Goal: Task Accomplishment & Management: Use online tool/utility

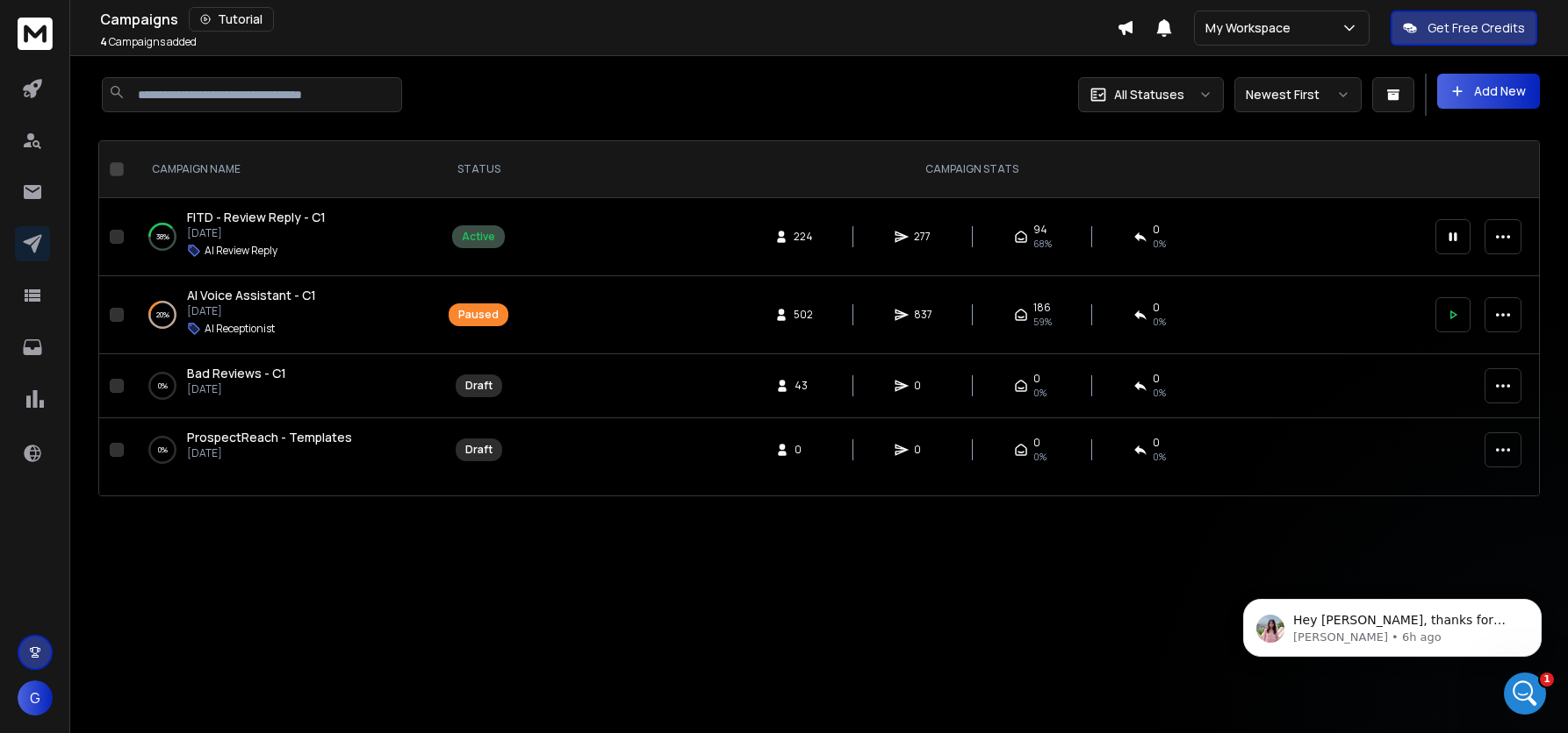
click at [259, 297] on span "AI Voice Assistant - C1" at bounding box center [252, 295] width 129 height 17
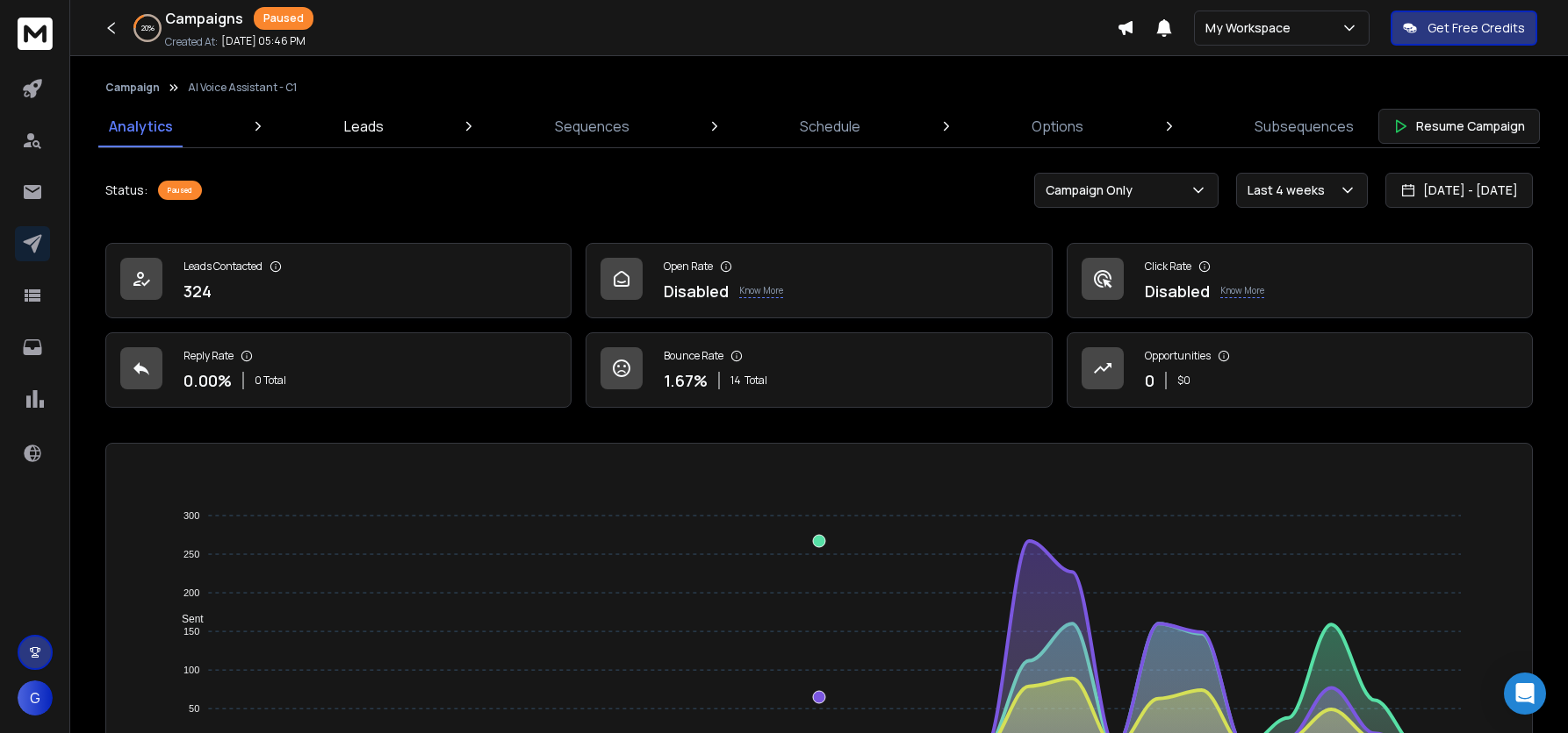
click at [380, 129] on p "Leads" at bounding box center [363, 126] width 39 height 21
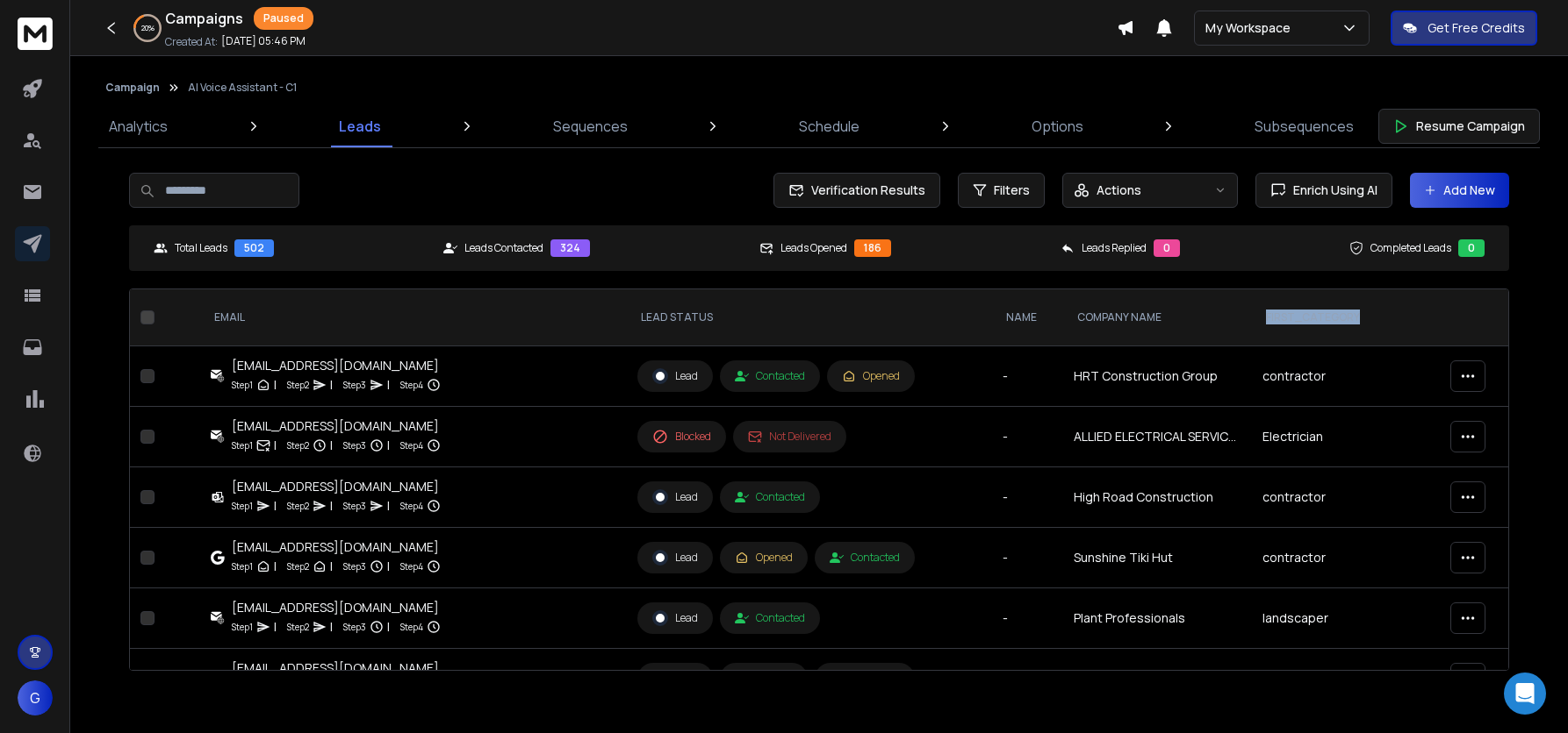
drag, startPoint x: 1241, startPoint y: 322, endPoint x: 1335, endPoint y: 315, distance: 94.3
click at [1335, 315] on th "First_Category" at bounding box center [1345, 317] width 188 height 57
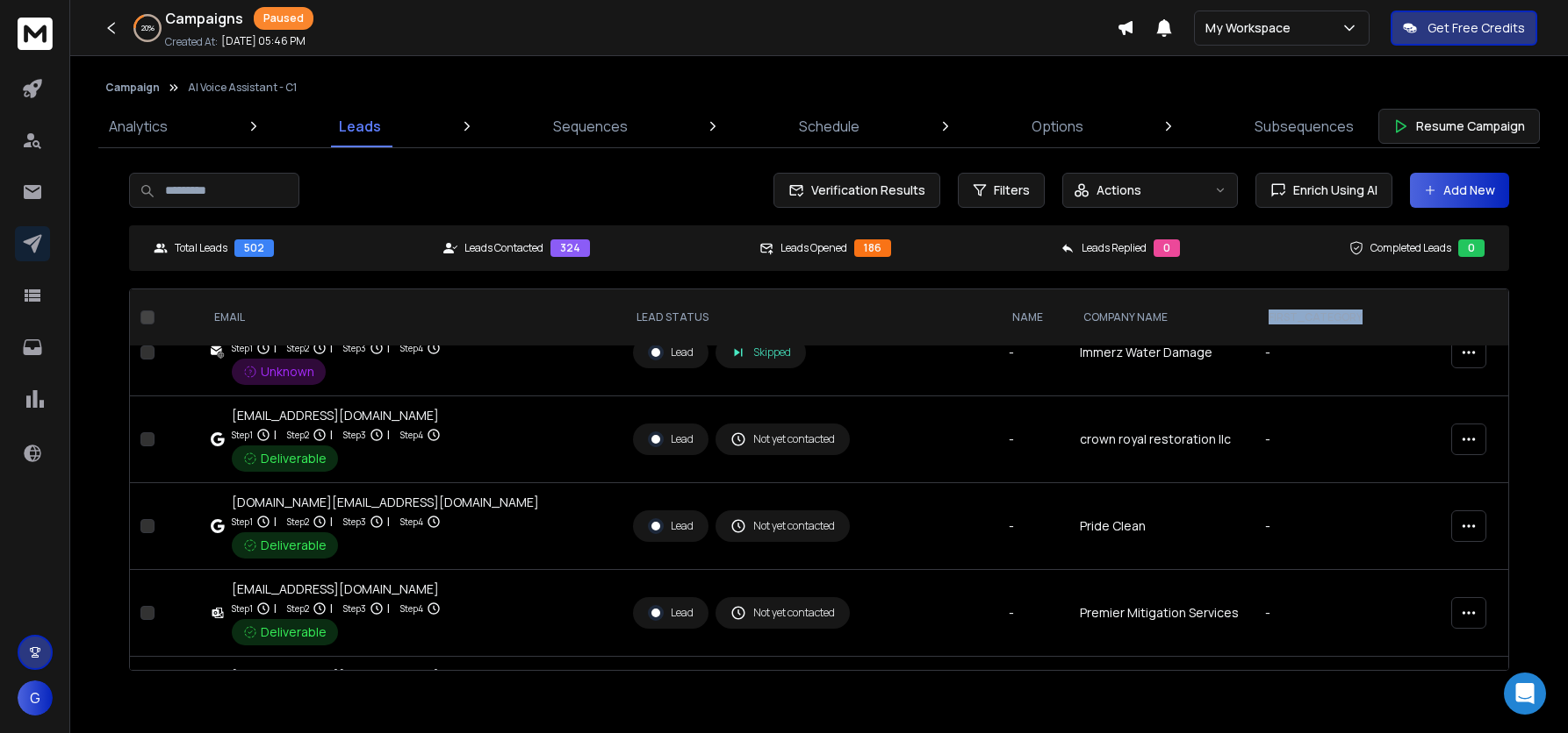
scroll to position [20118, 0]
click at [1318, 445] on td "-" at bounding box center [1347, 442] width 185 height 87
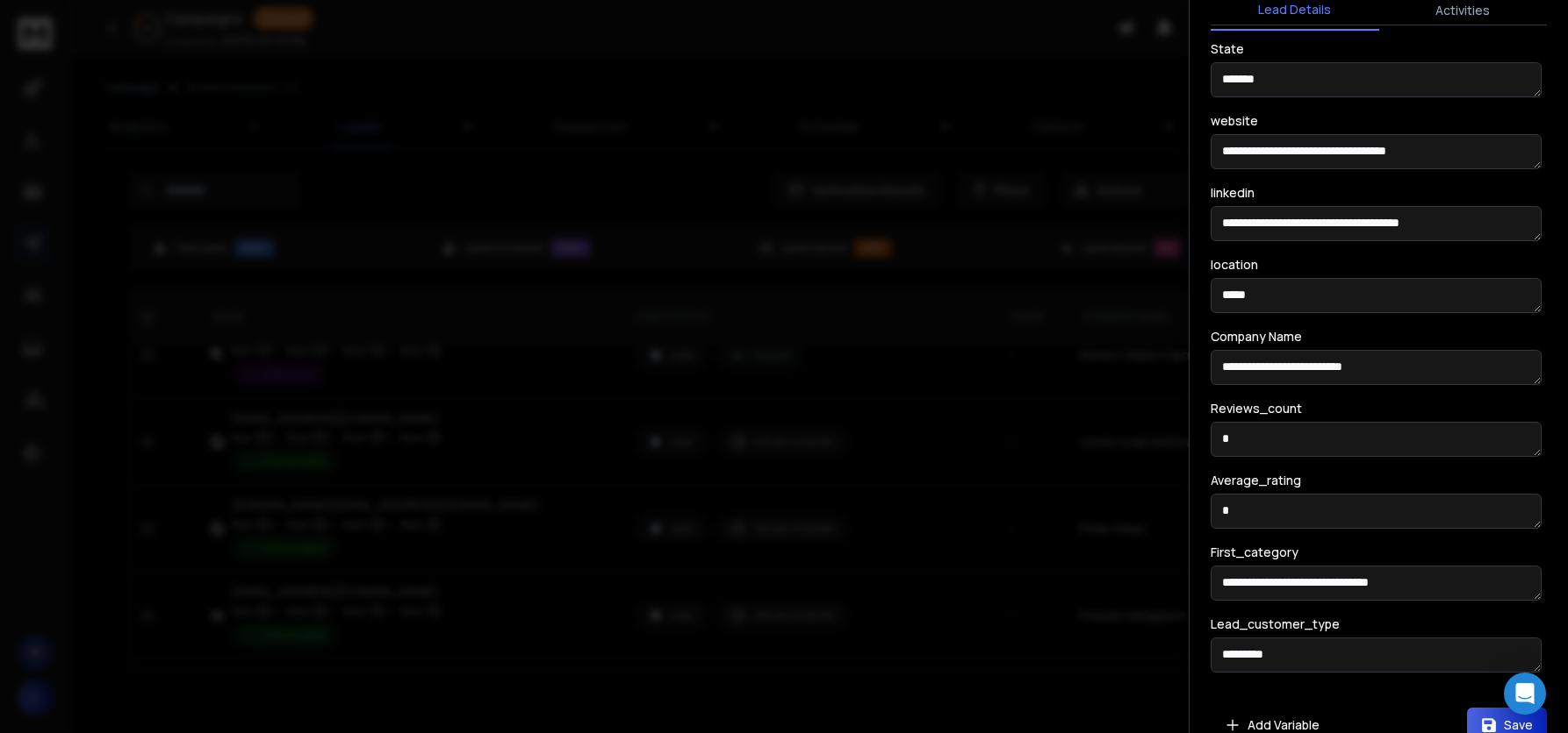
scroll to position [139, 0]
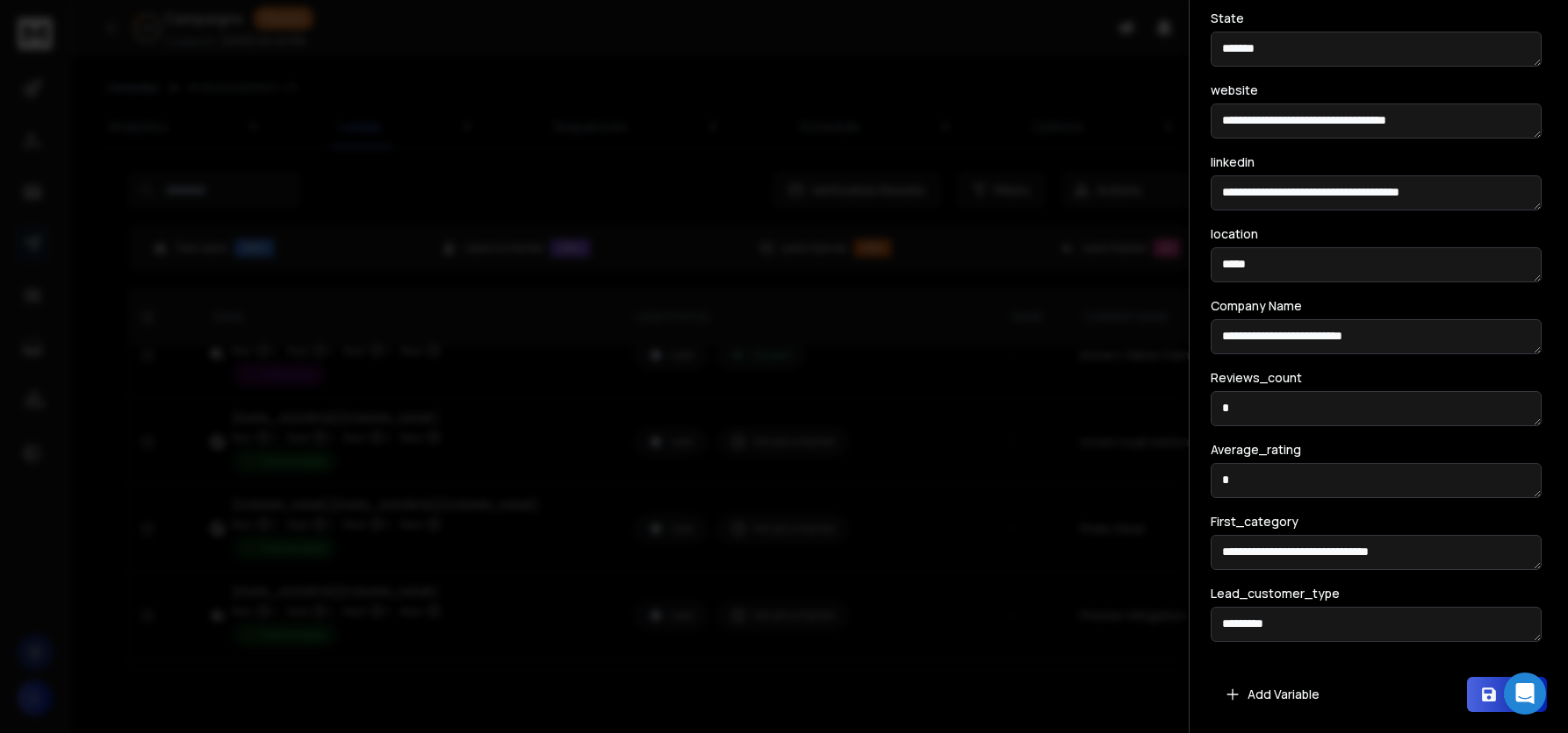
drag, startPoint x: 1352, startPoint y: 553, endPoint x: 1270, endPoint y: 553, distance: 82.0
click at [1270, 553] on textarea "**********" at bounding box center [1375, 552] width 331 height 35
click at [1087, 644] on div at bounding box center [784, 366] width 1568 height 733
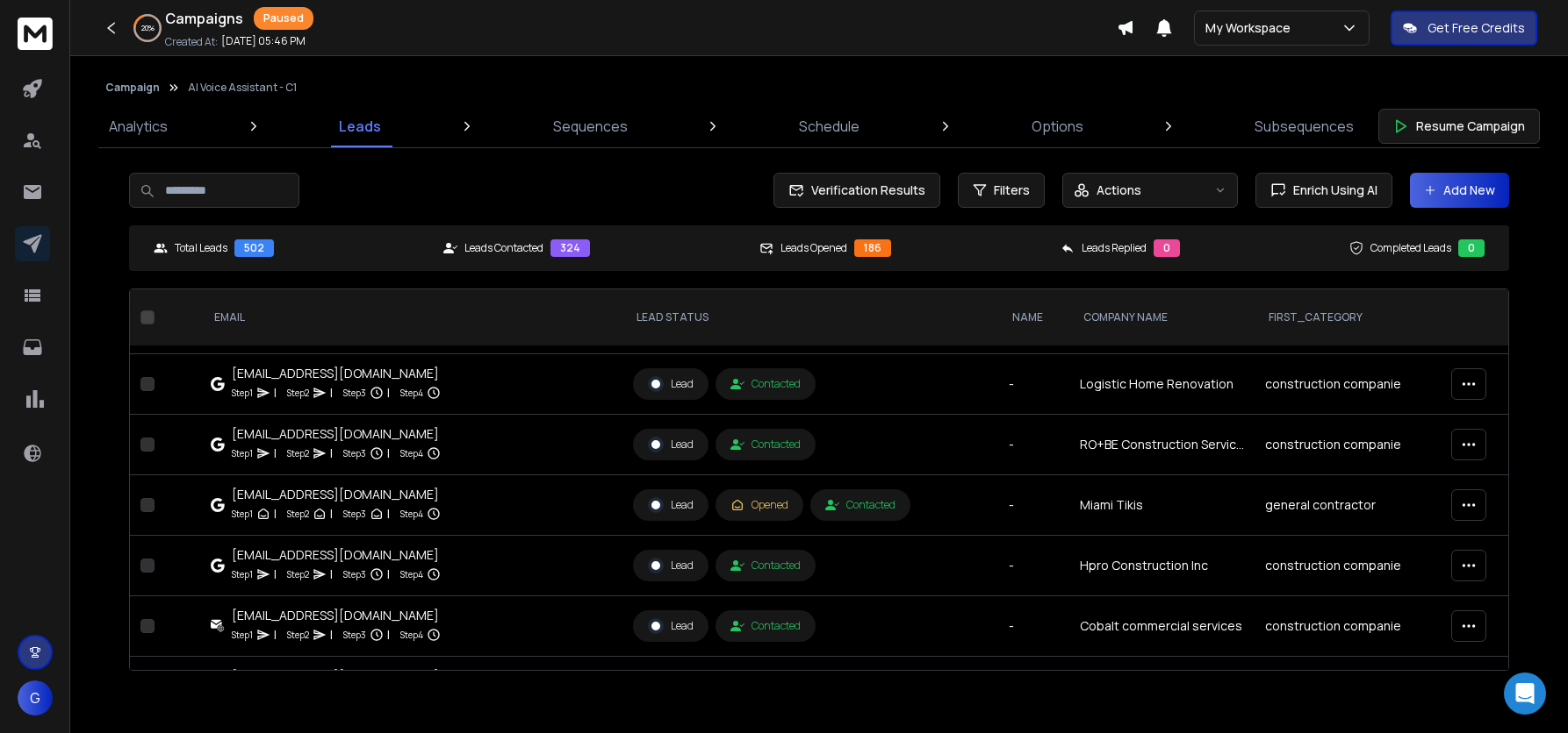
scroll to position [17921, 0]
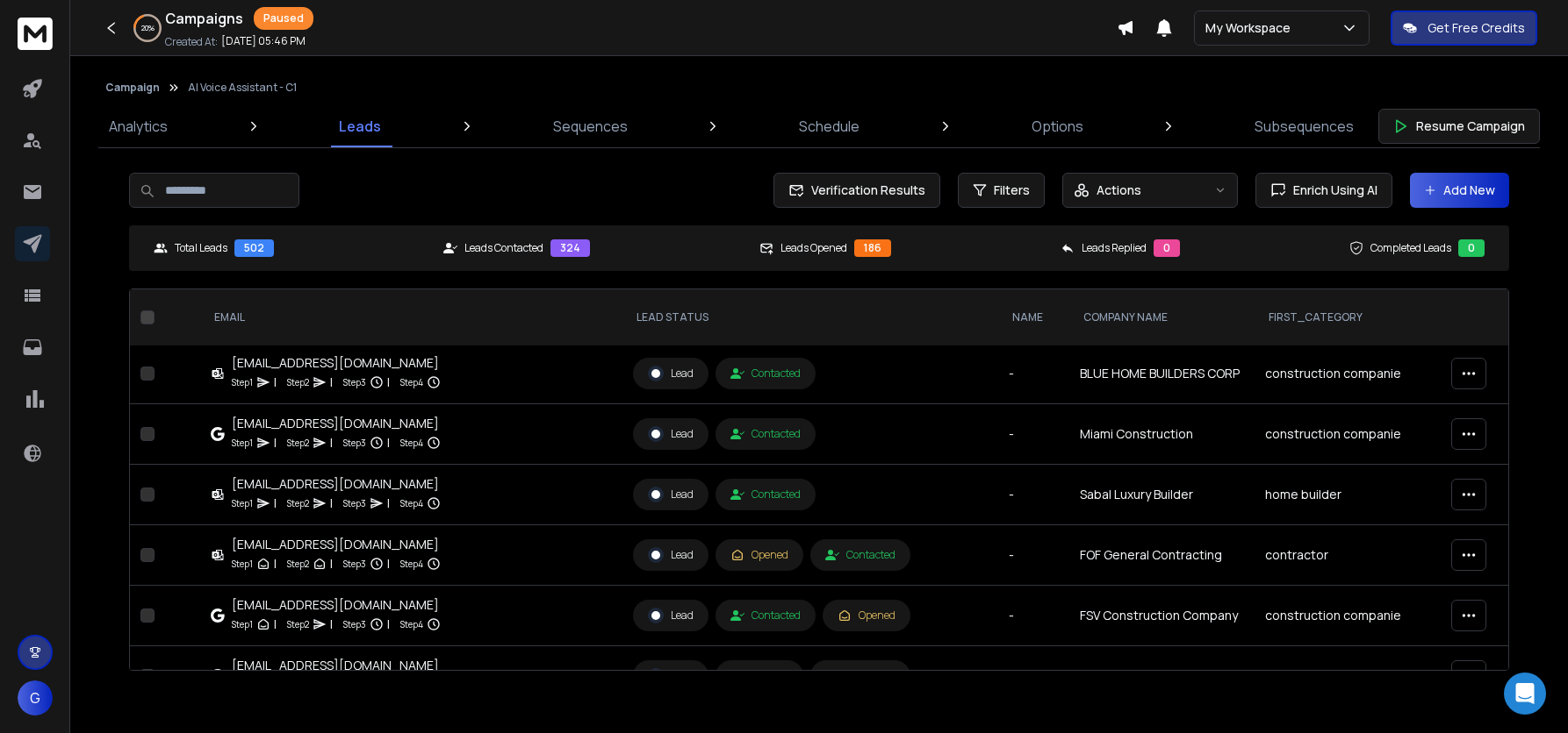
click at [1334, 494] on td "home builder" at bounding box center [1347, 495] width 185 height 61
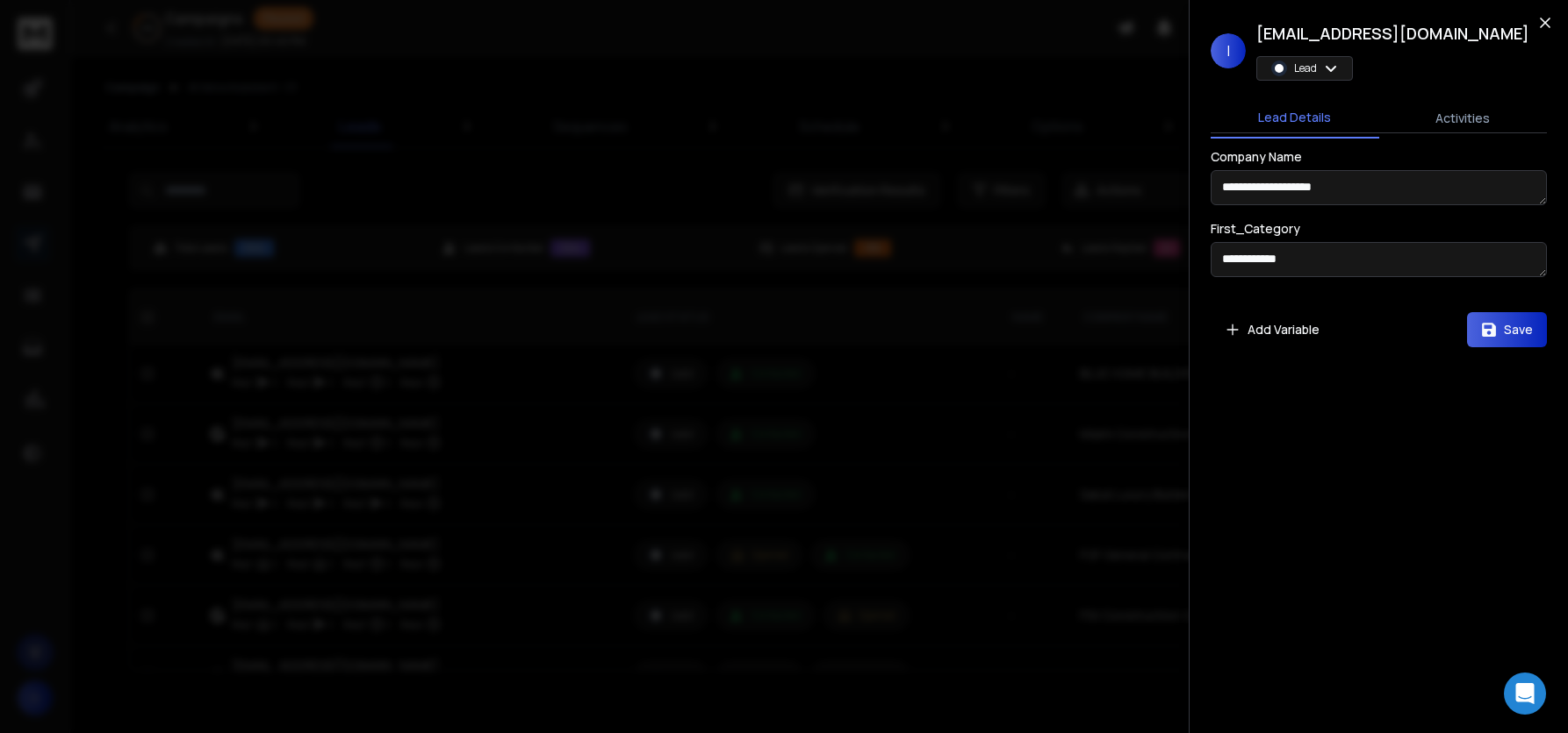
click at [1544, 21] on icon "button" at bounding box center [1545, 22] width 8 height 8
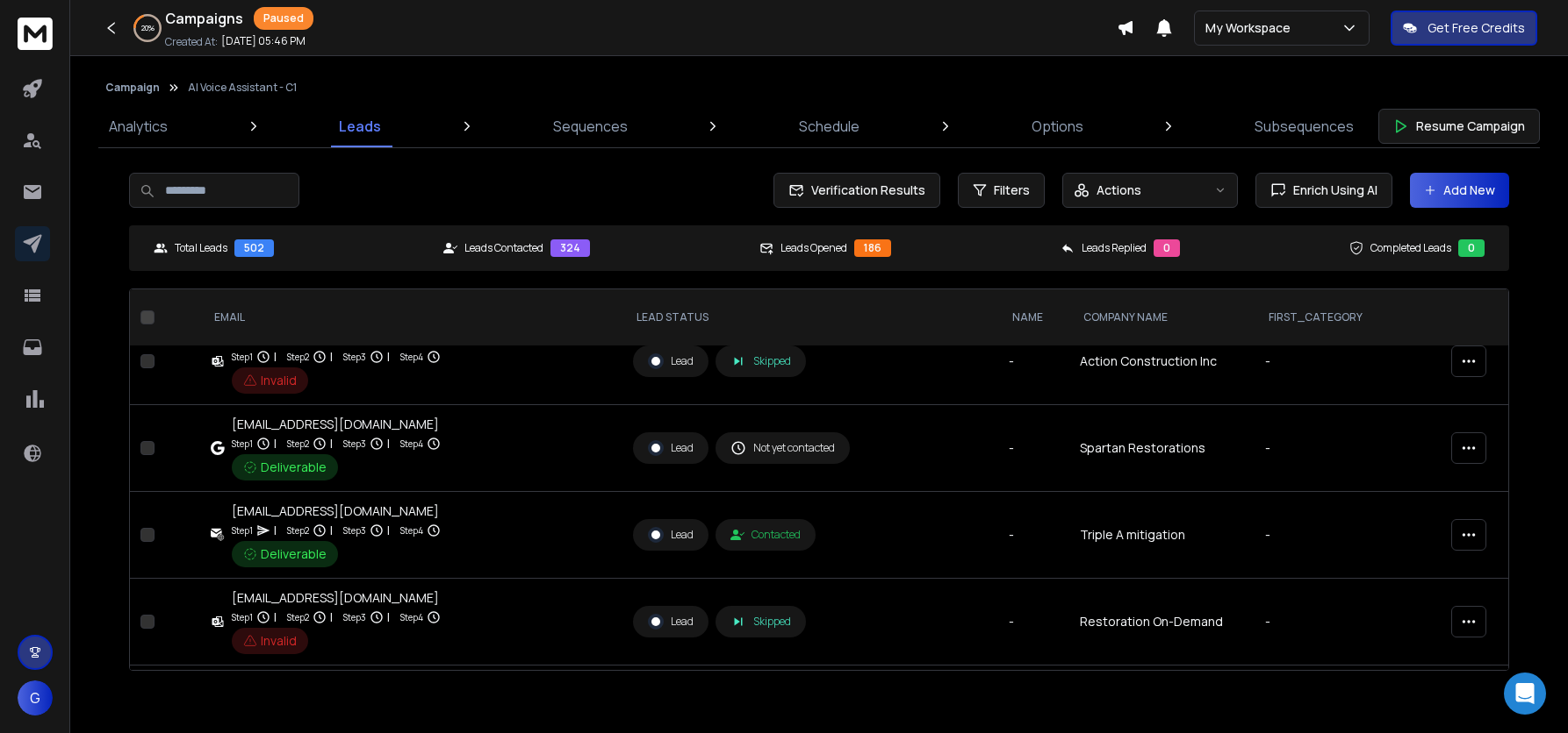
scroll to position [20595, 0]
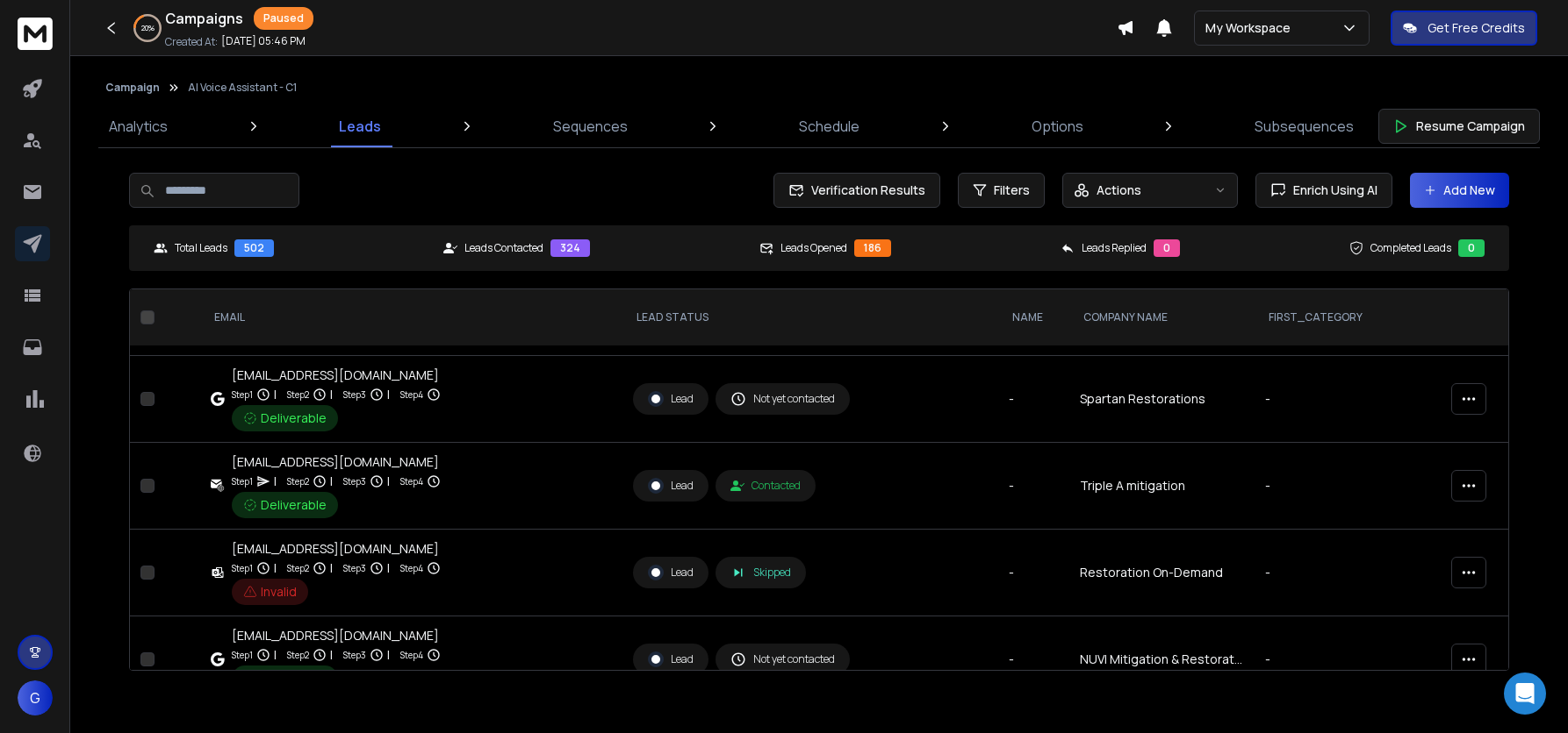
click at [1278, 452] on td "-" at bounding box center [1347, 486] width 185 height 87
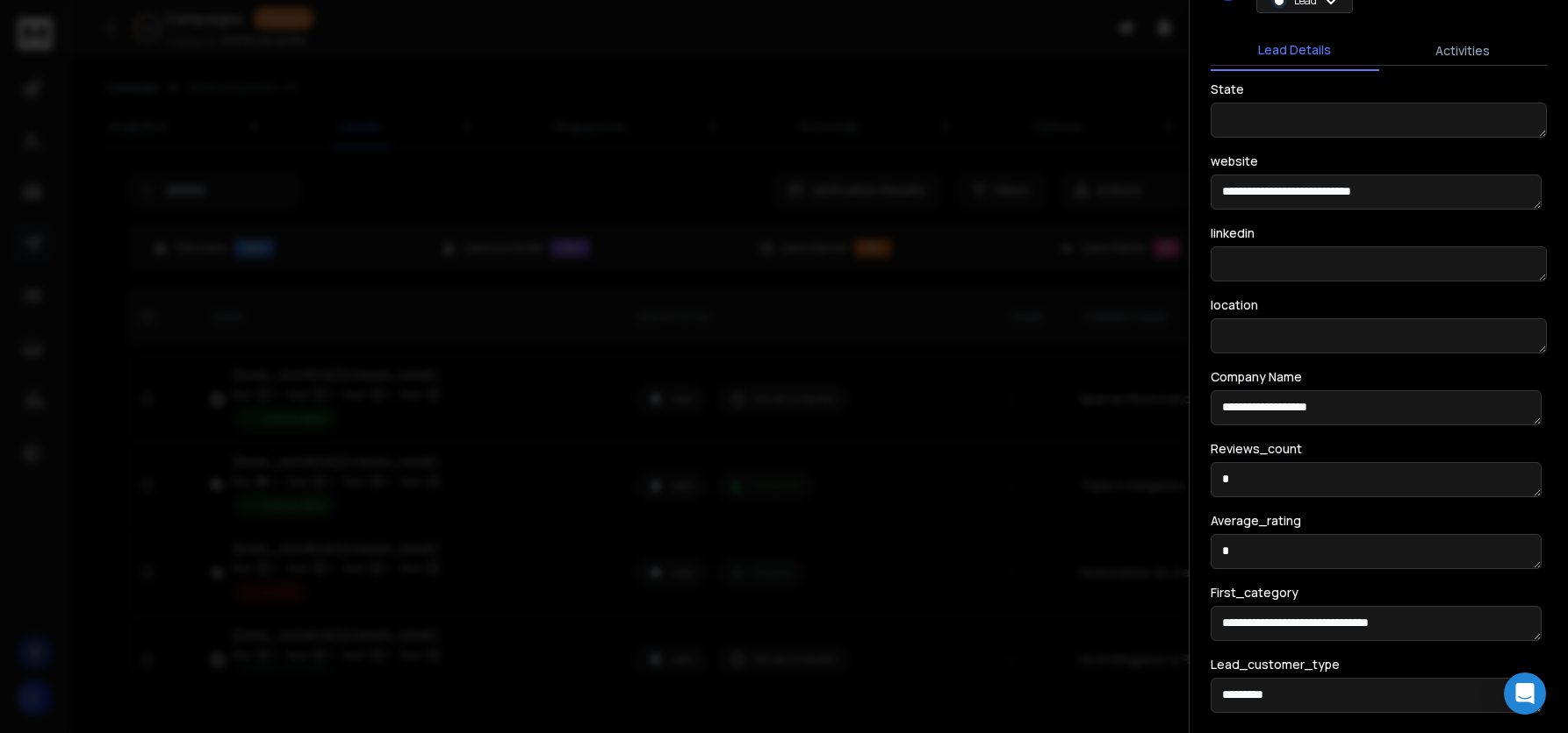
scroll to position [139, 0]
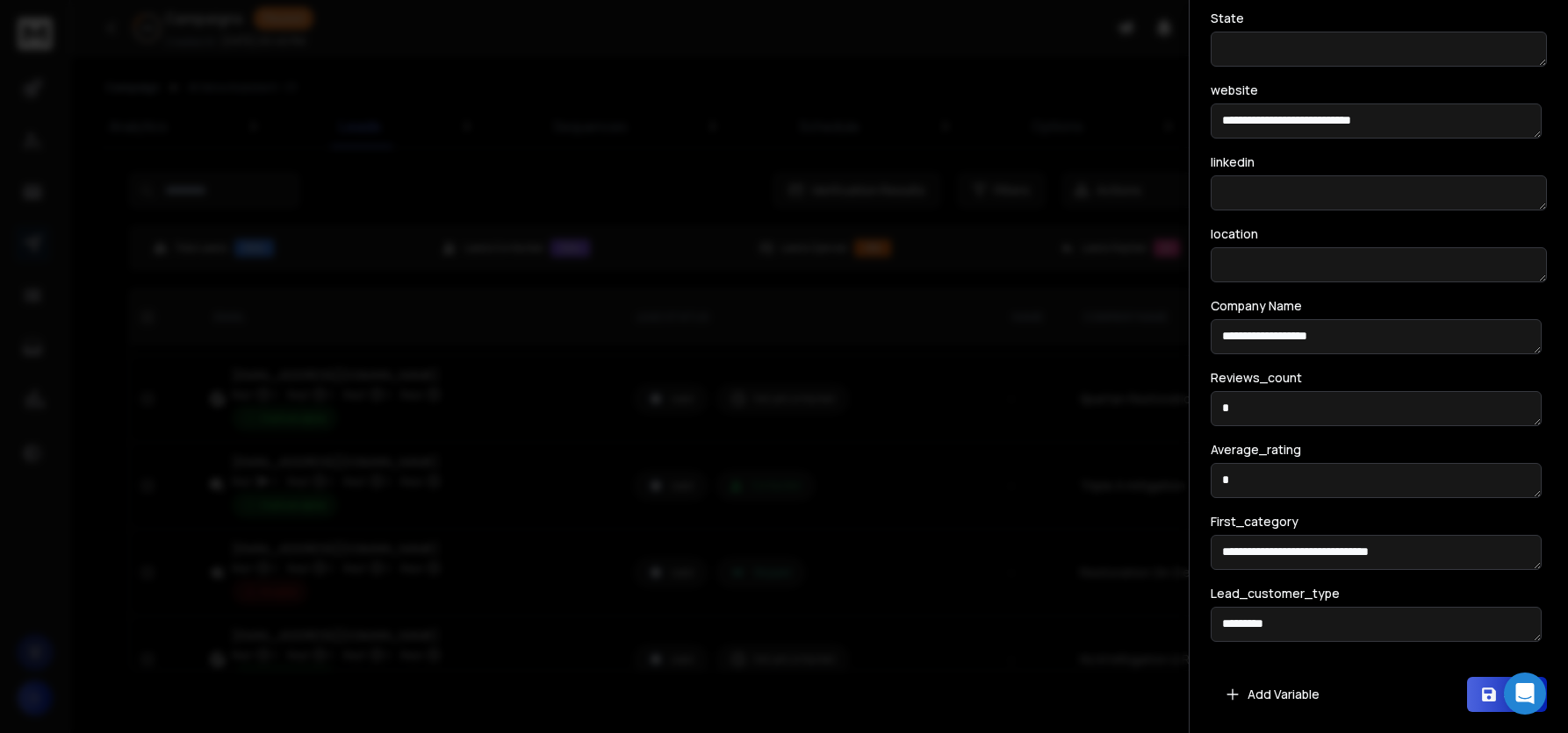
click at [944, 440] on div at bounding box center [784, 366] width 1568 height 733
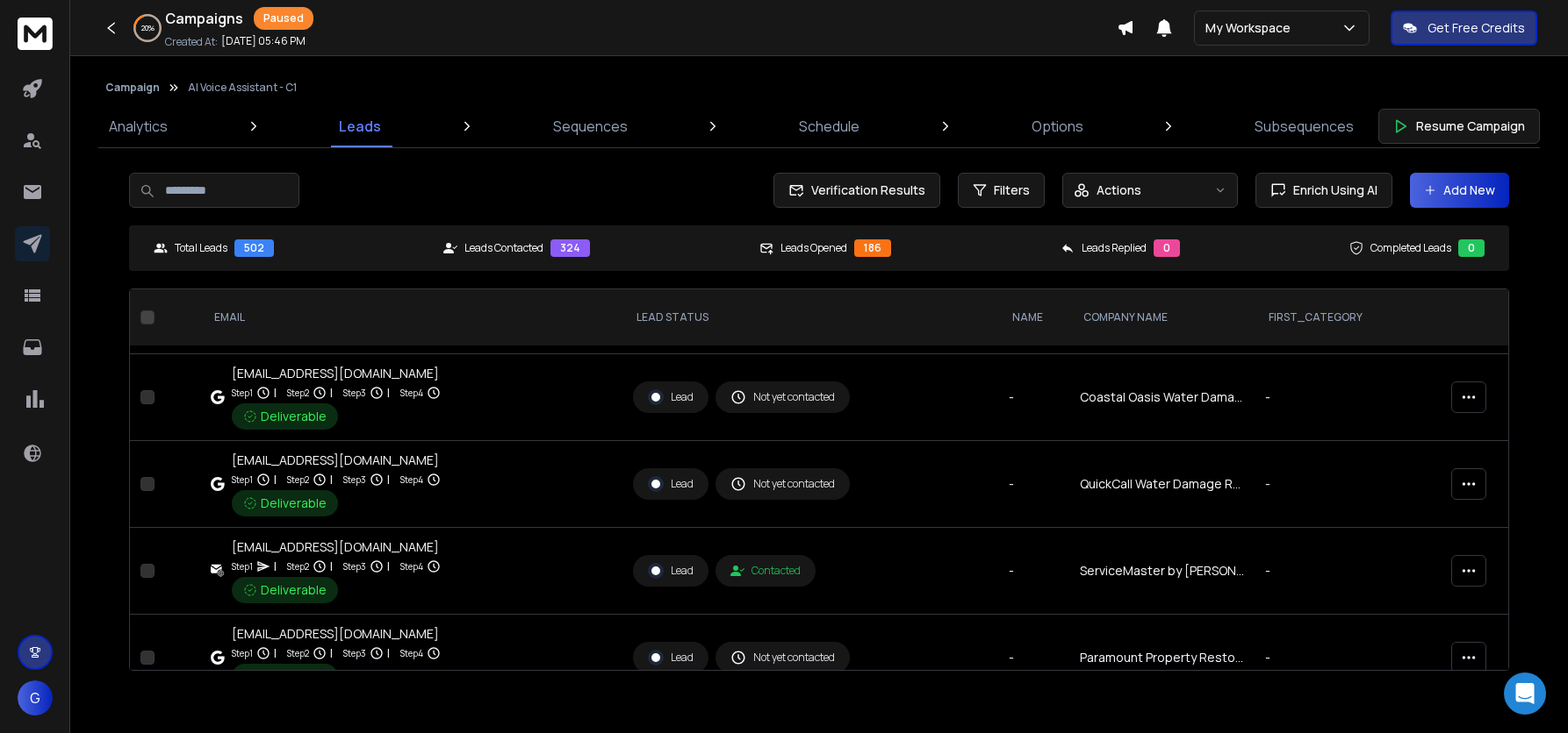
scroll to position [19554, 0]
click at [111, 31] on icon at bounding box center [110, 27] width 7 height 11
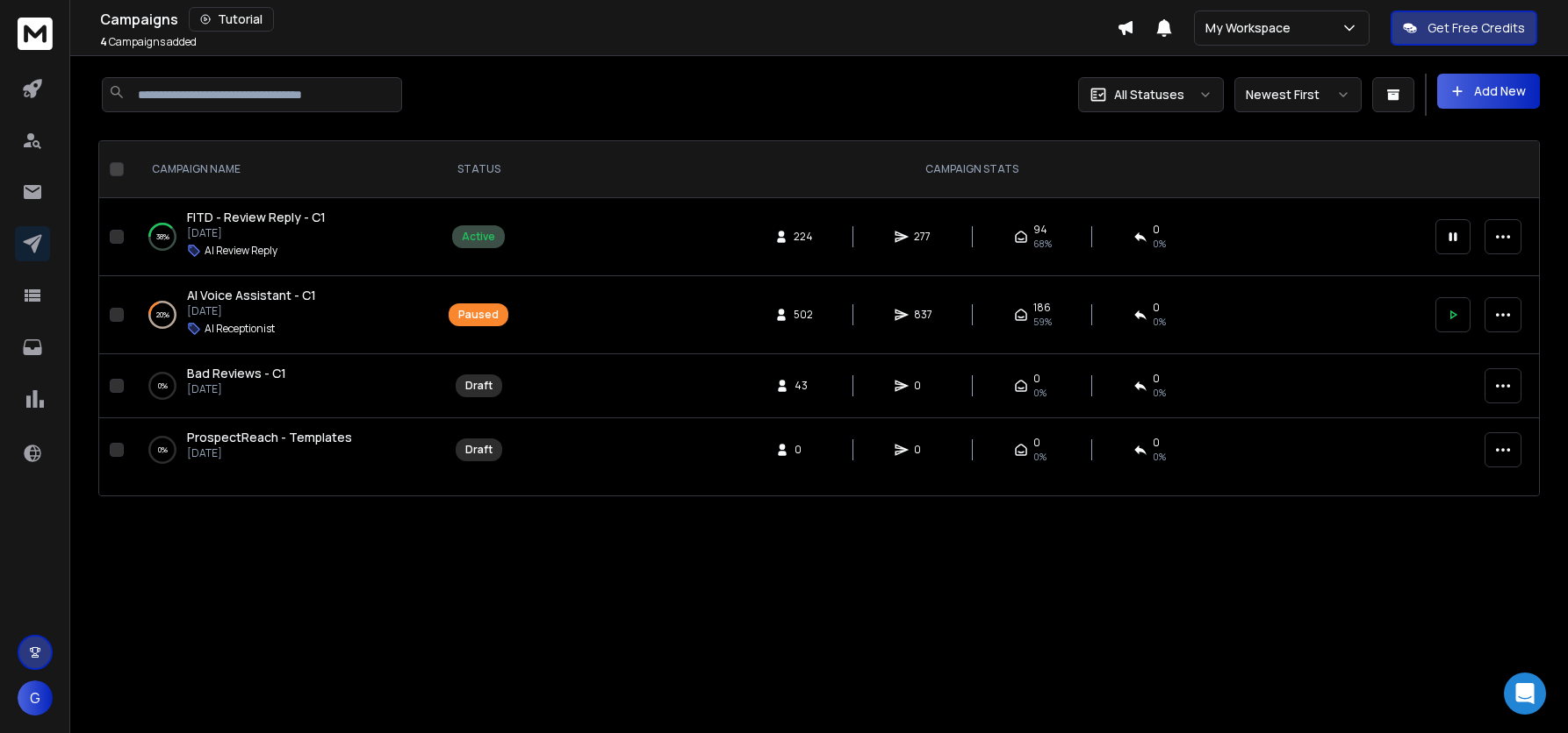
click at [230, 299] on span "AI Voice Assistant - C1" at bounding box center [252, 295] width 129 height 17
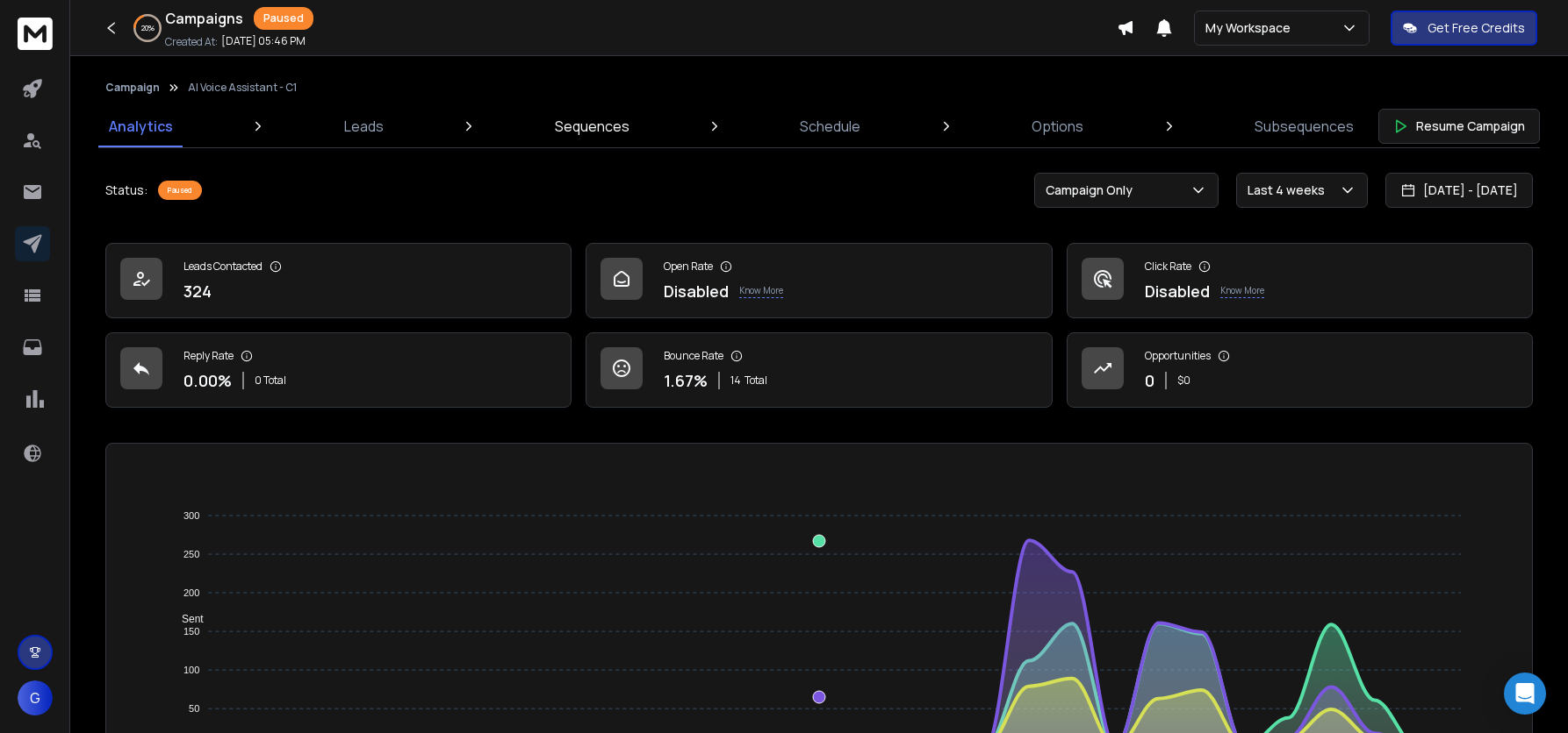
click at [604, 122] on p "Sequences" at bounding box center [592, 126] width 75 height 21
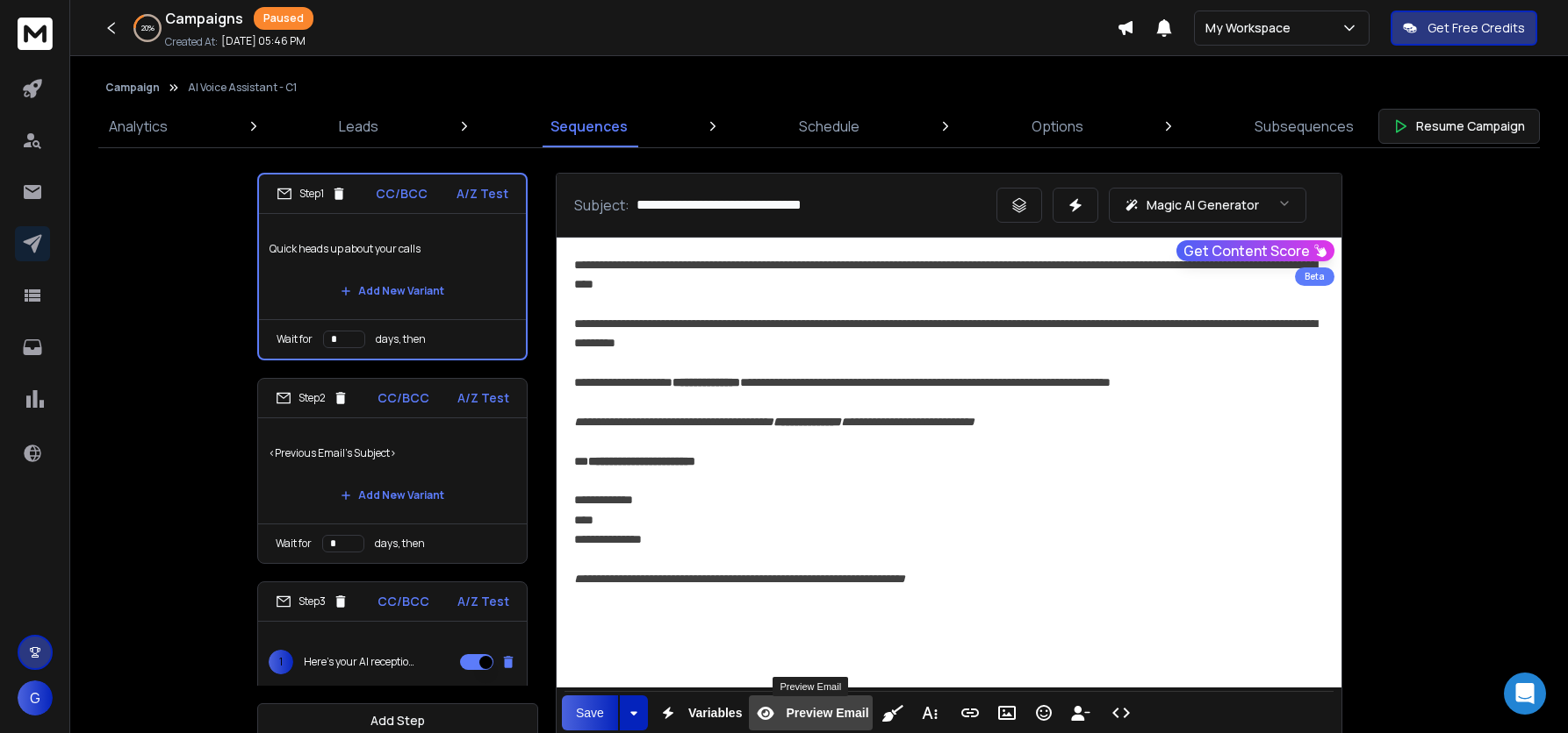
click at [845, 713] on span "Preview Email" at bounding box center [827, 713] width 90 height 15
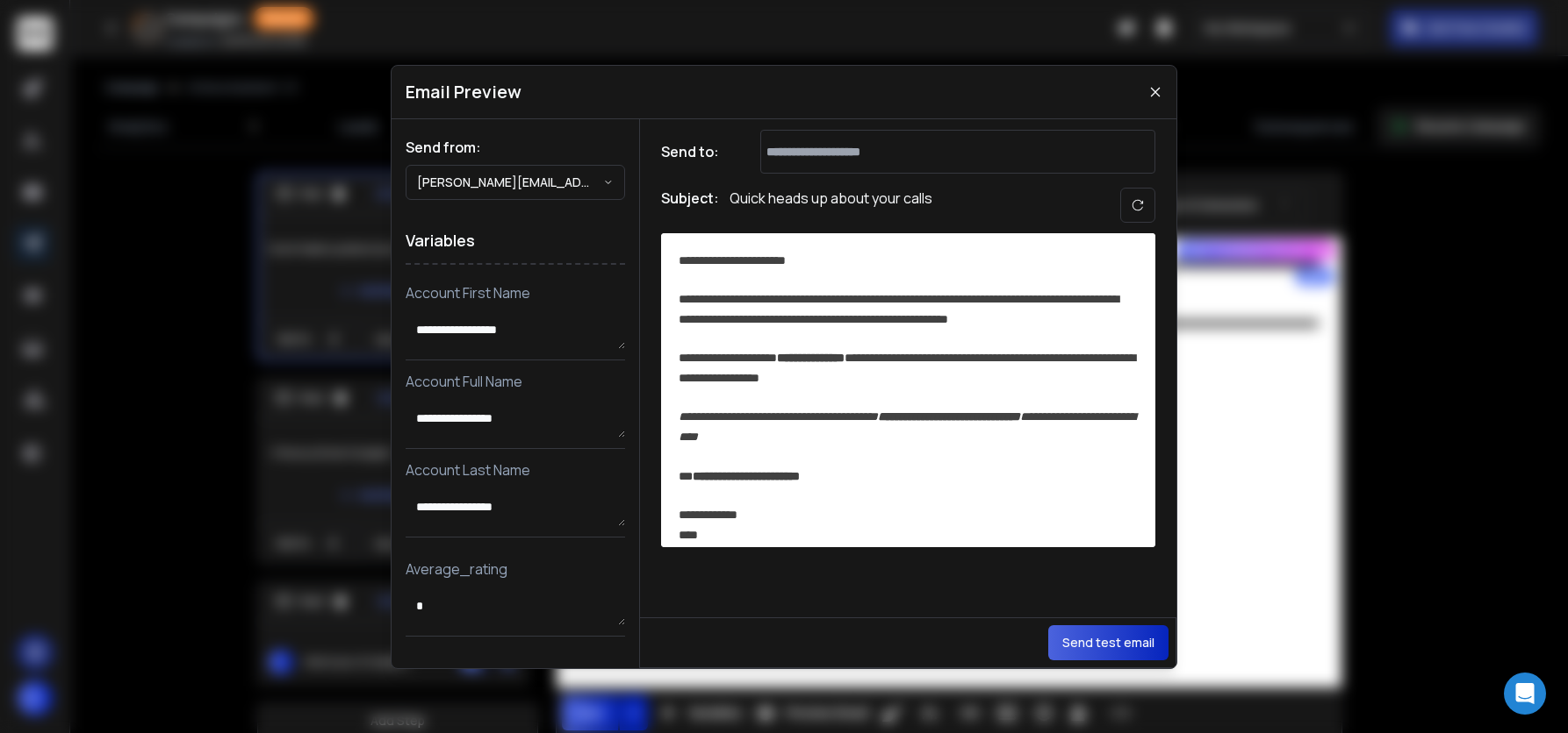
click at [1153, 91] on icon at bounding box center [1155, 92] width 14 height 14
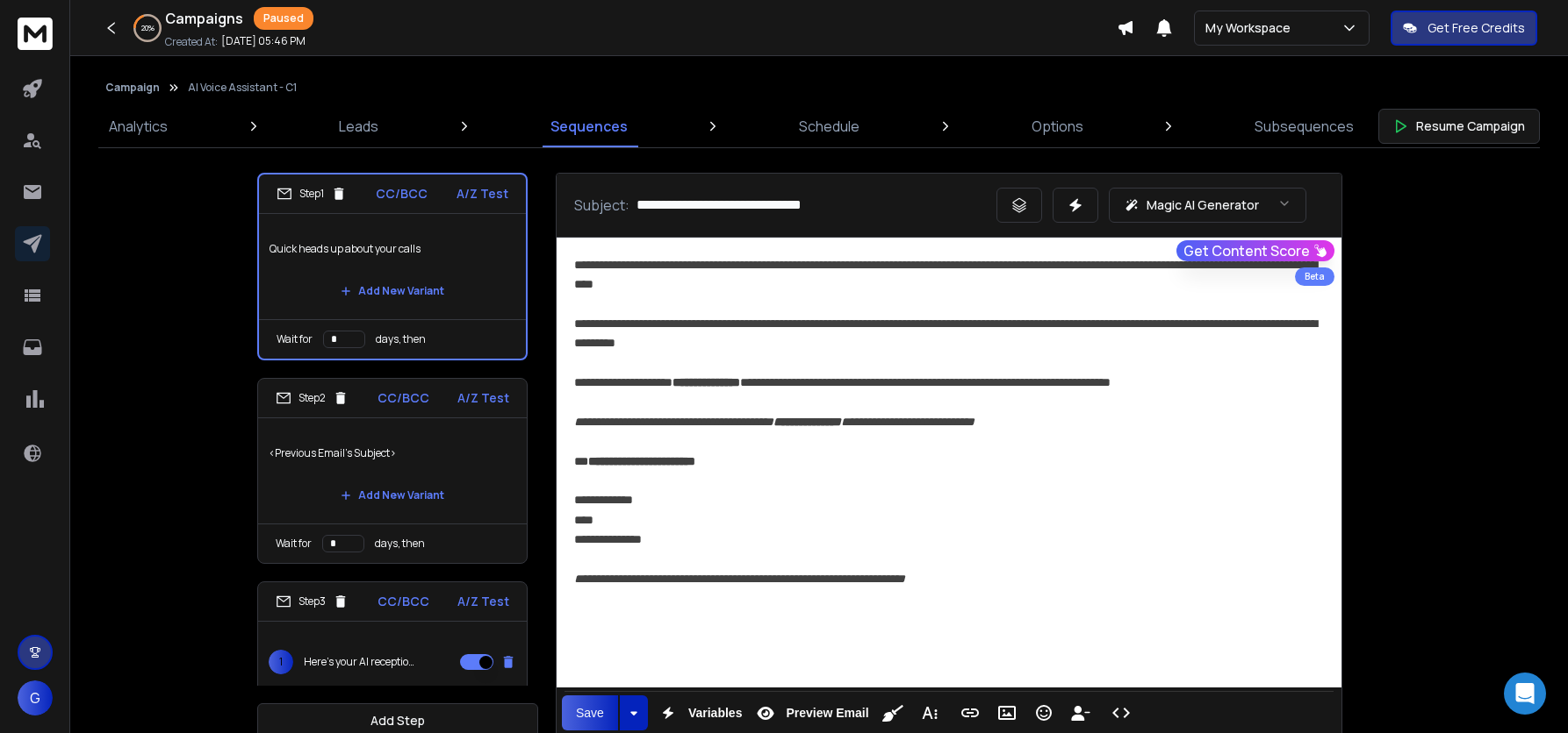
click at [1278, 247] on button "Get Content Score" at bounding box center [1255, 251] width 158 height 21
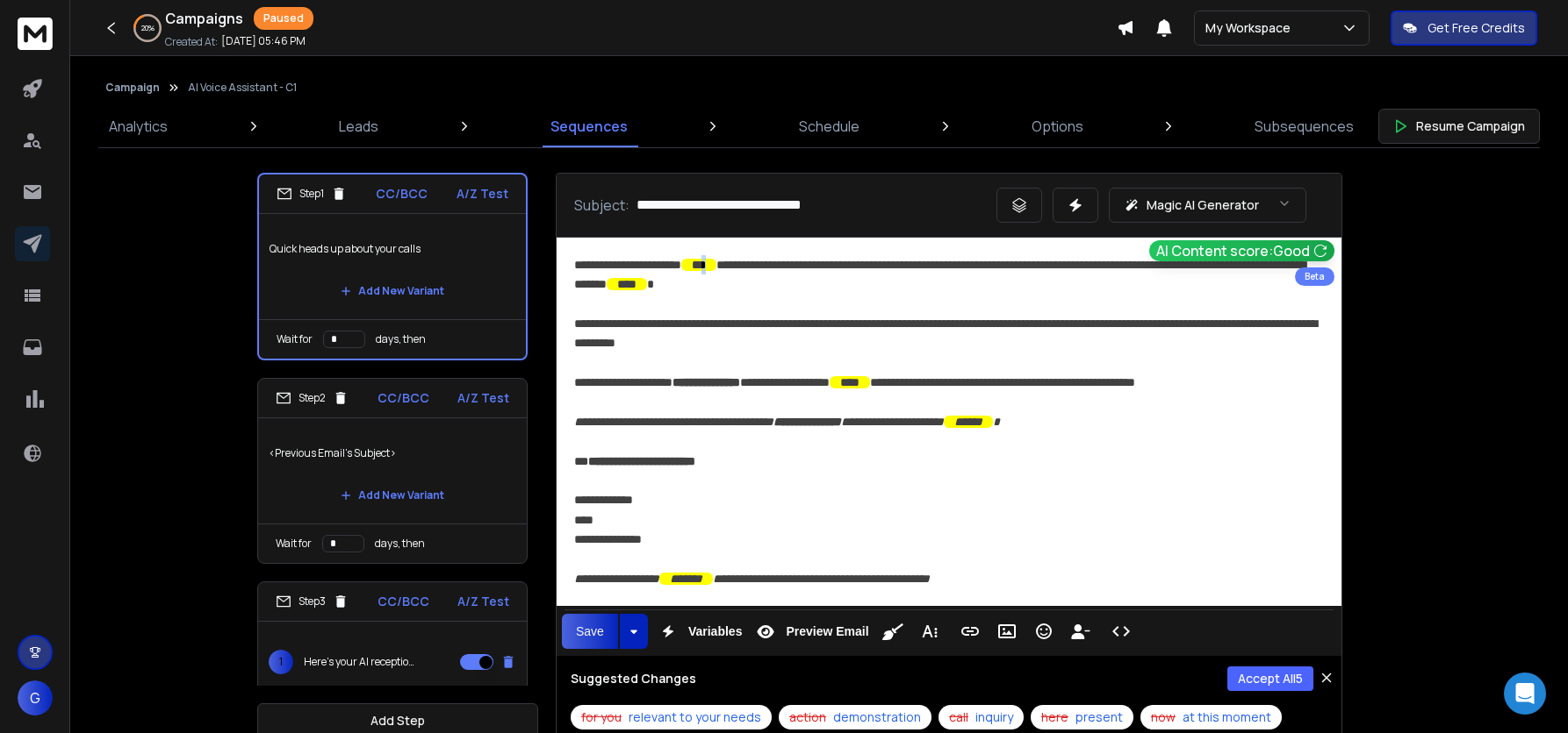
click at [717, 269] on span "***" at bounding box center [698, 264] width 35 height 12
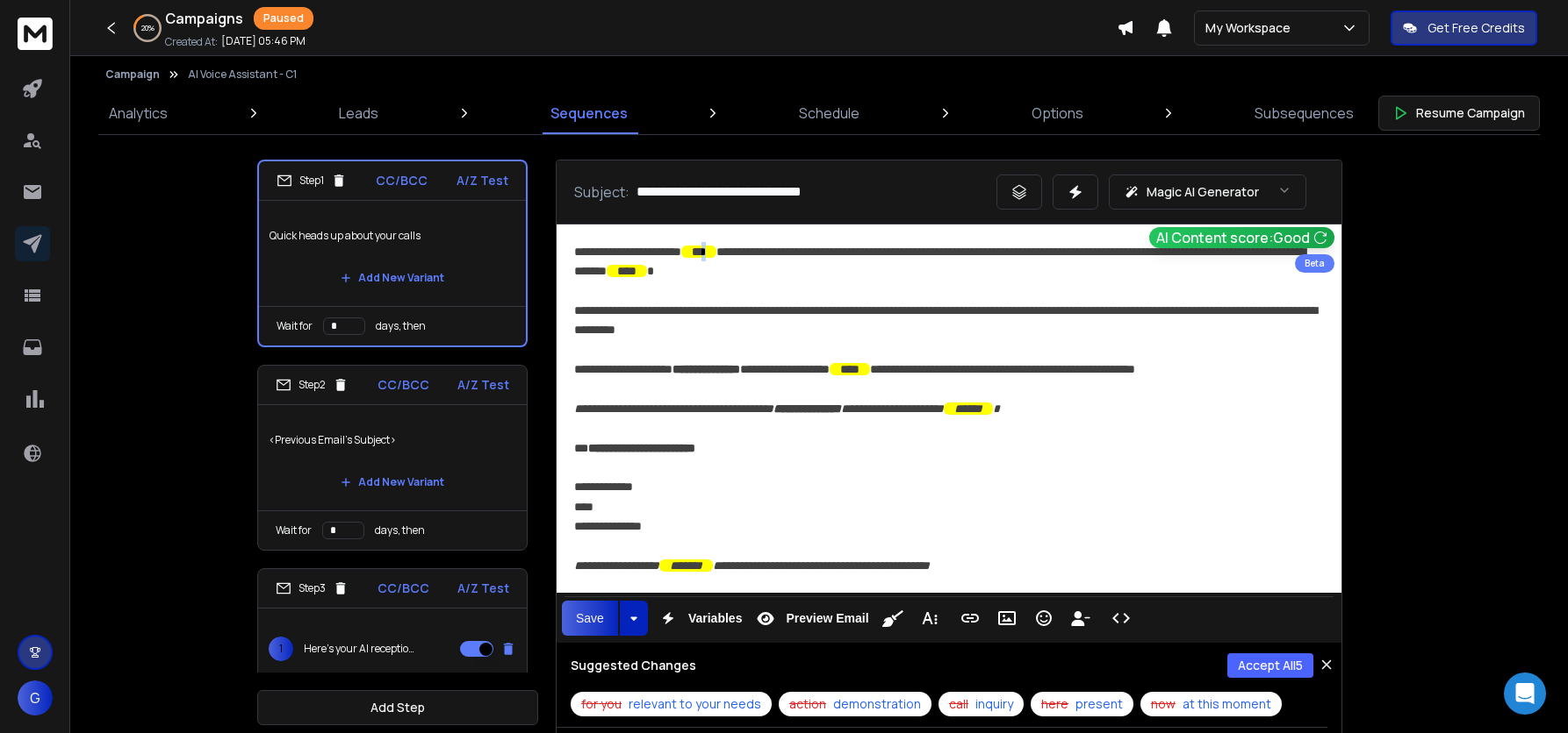
scroll to position [19, 0]
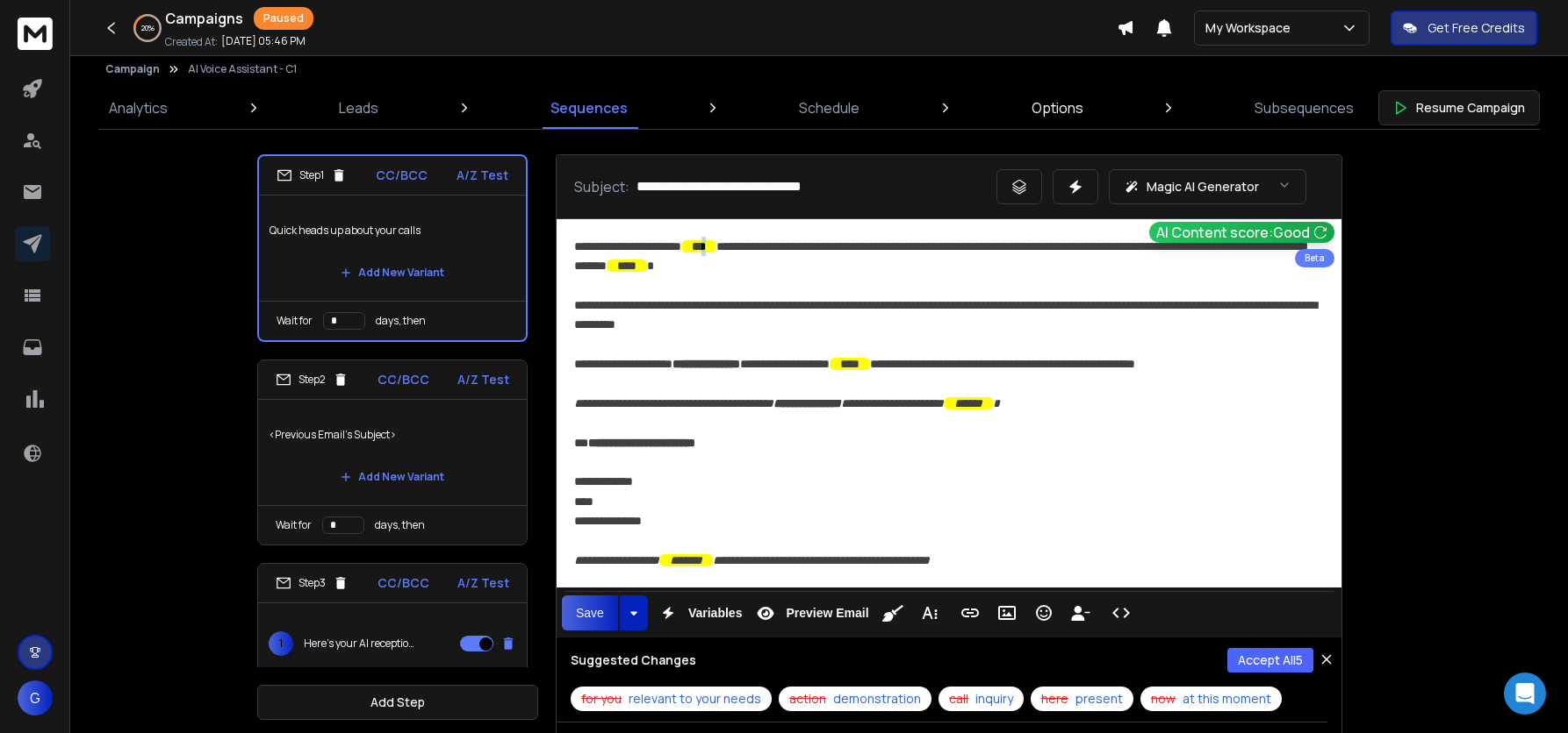
click at [1062, 106] on p "Options" at bounding box center [1057, 108] width 52 height 21
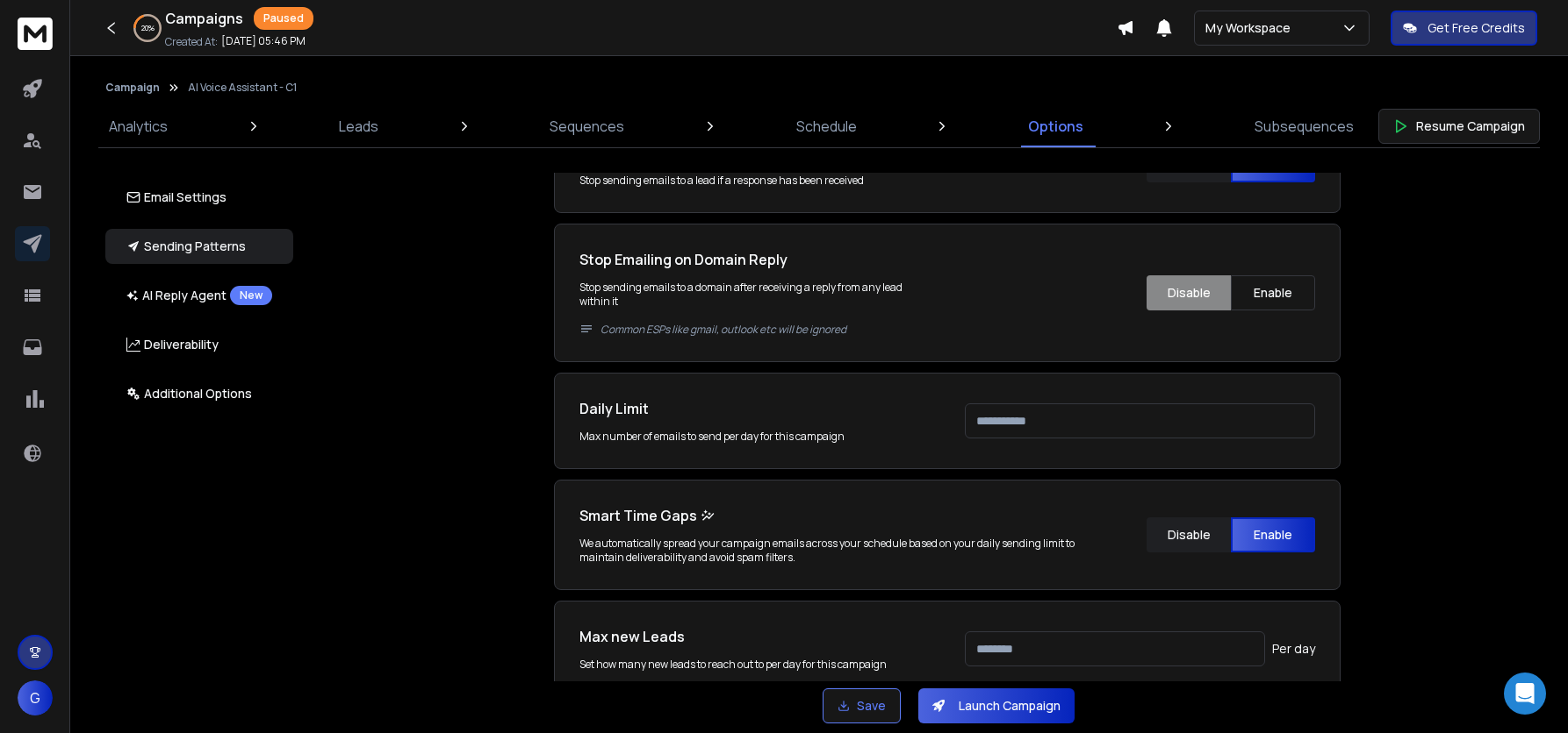
scroll to position [675, 0]
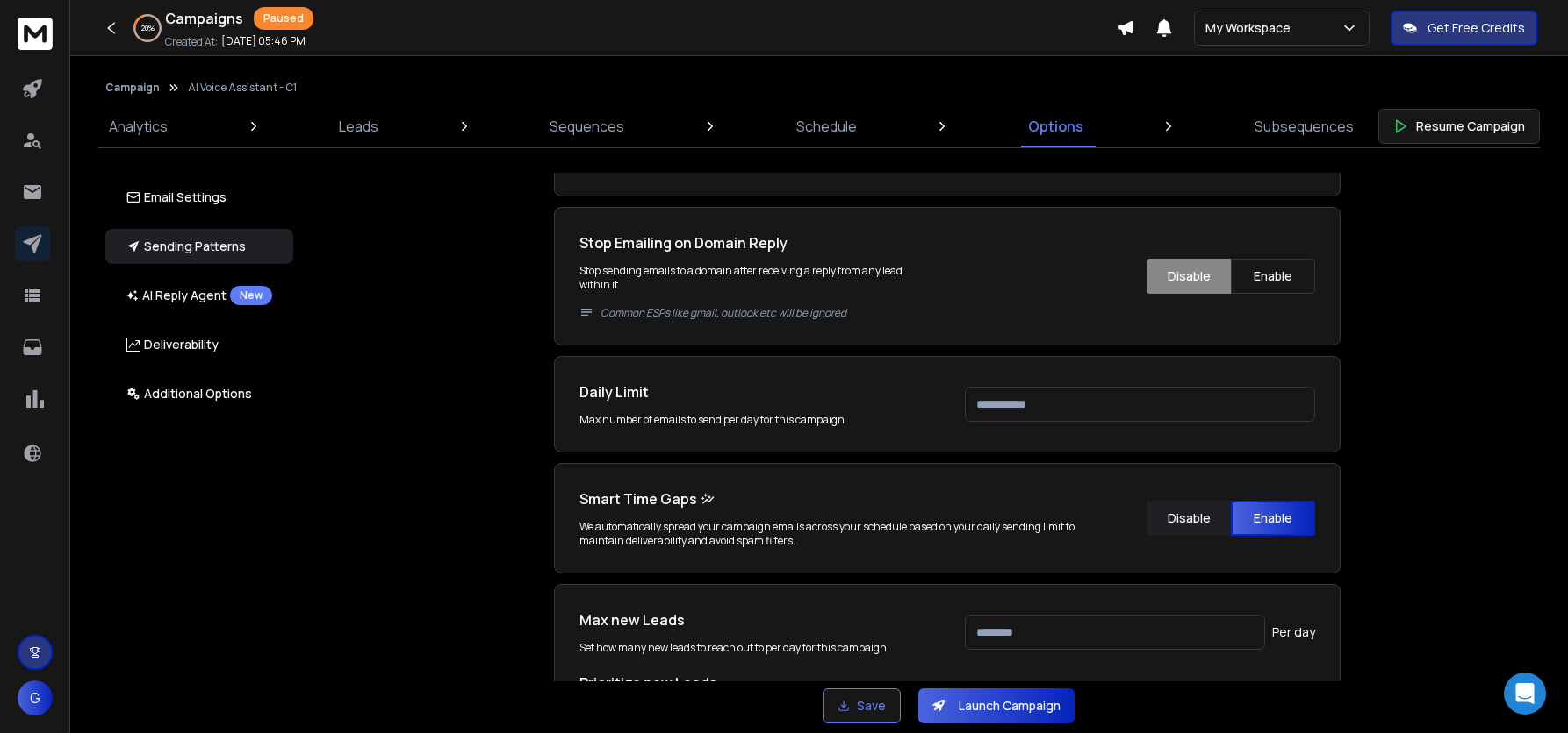
drag, startPoint x: 1009, startPoint y: 403, endPoint x: 969, endPoint y: 409, distance: 40.4
click at [969, 409] on input "***" at bounding box center [1140, 403] width 350 height 35
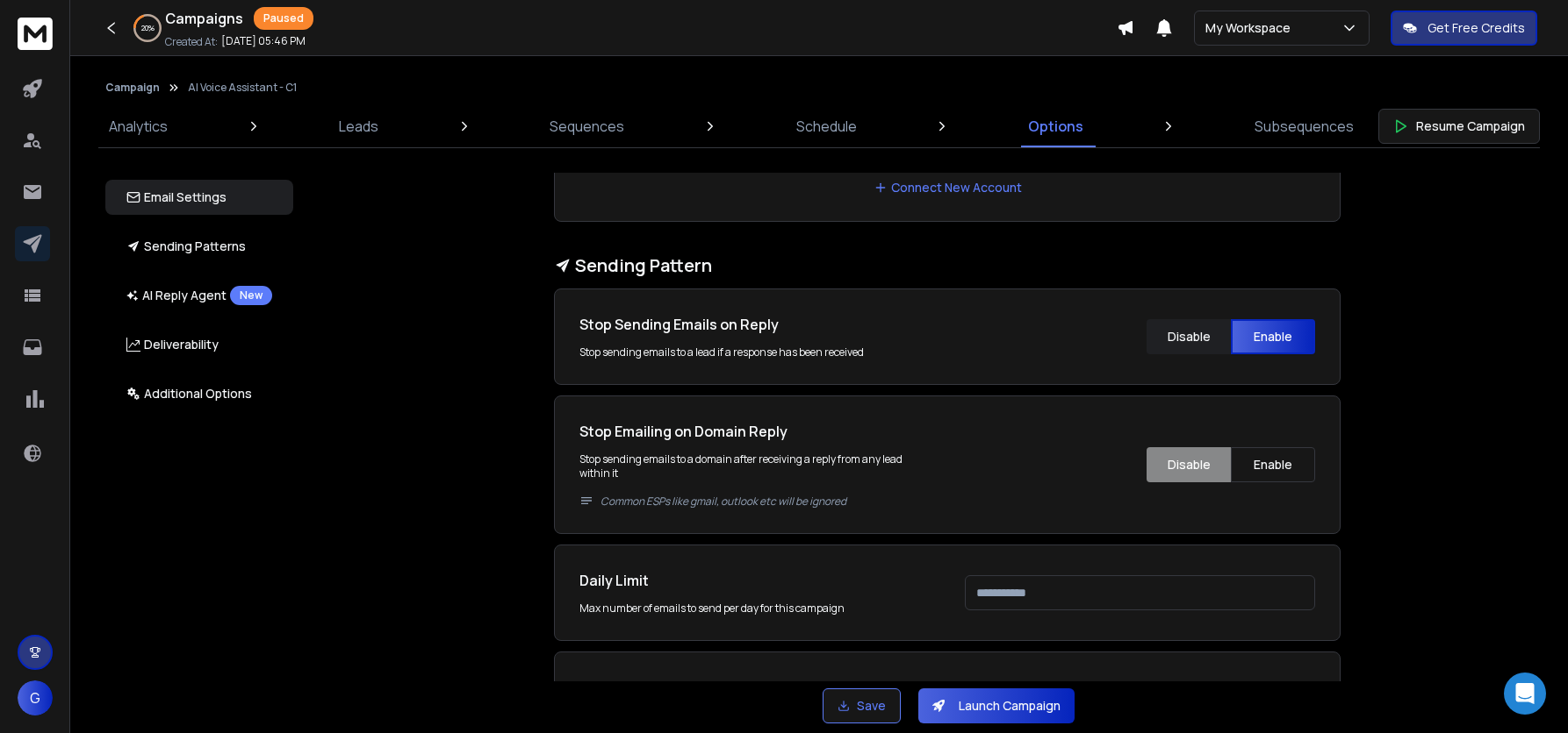
scroll to position [491, 0]
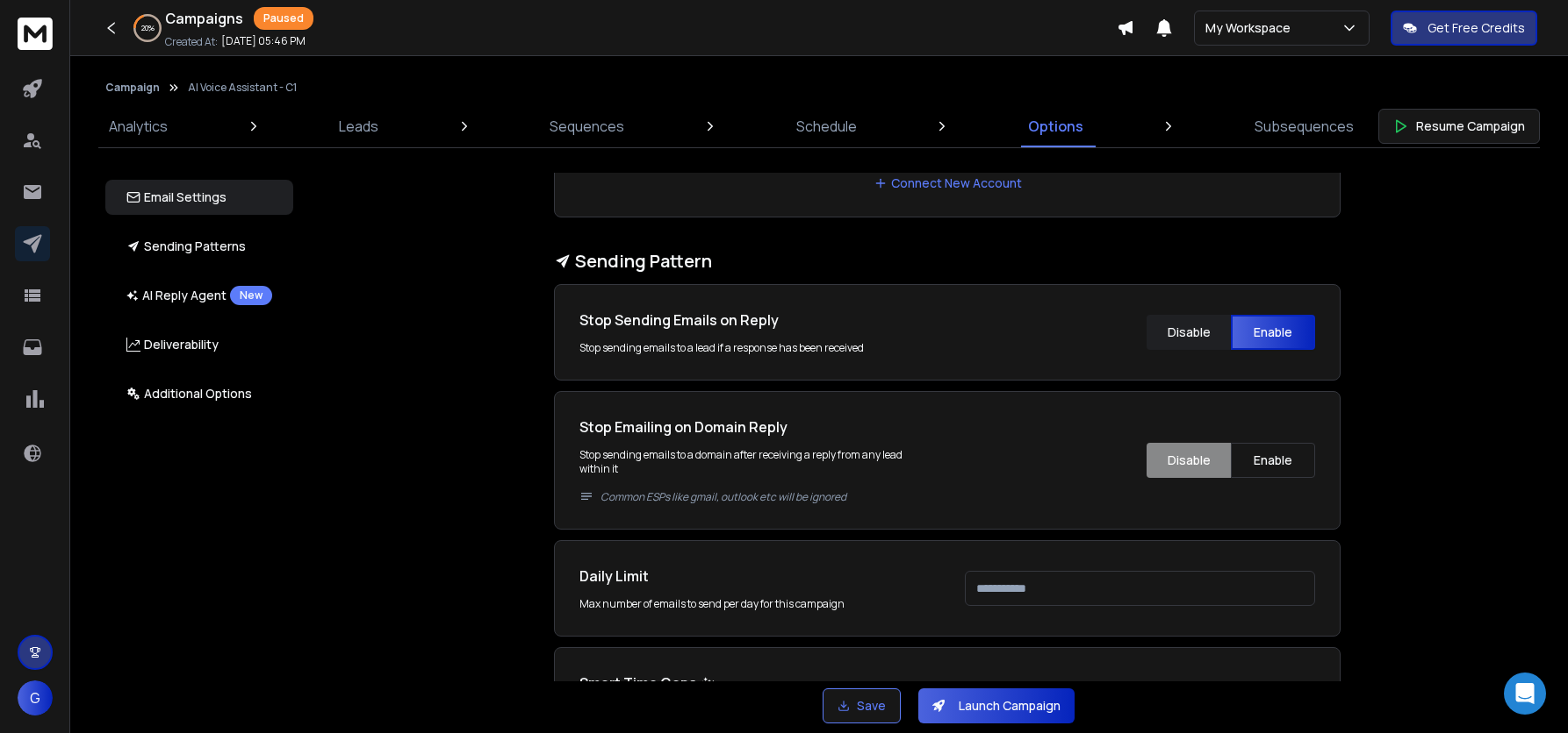
click at [991, 594] on input "***" at bounding box center [1140, 588] width 350 height 35
click at [984, 593] on input "***" at bounding box center [1140, 588] width 350 height 35
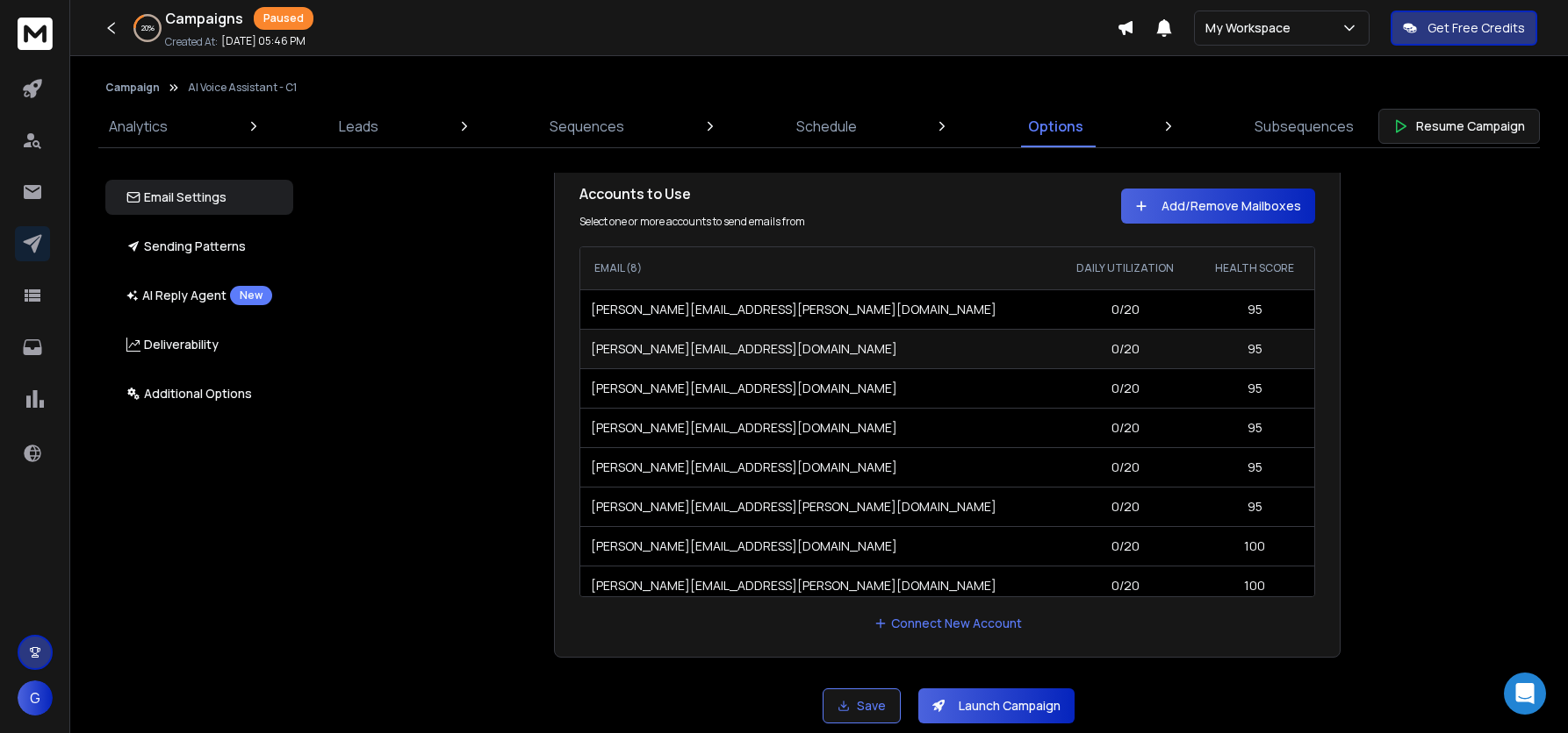
scroll to position [49, 0]
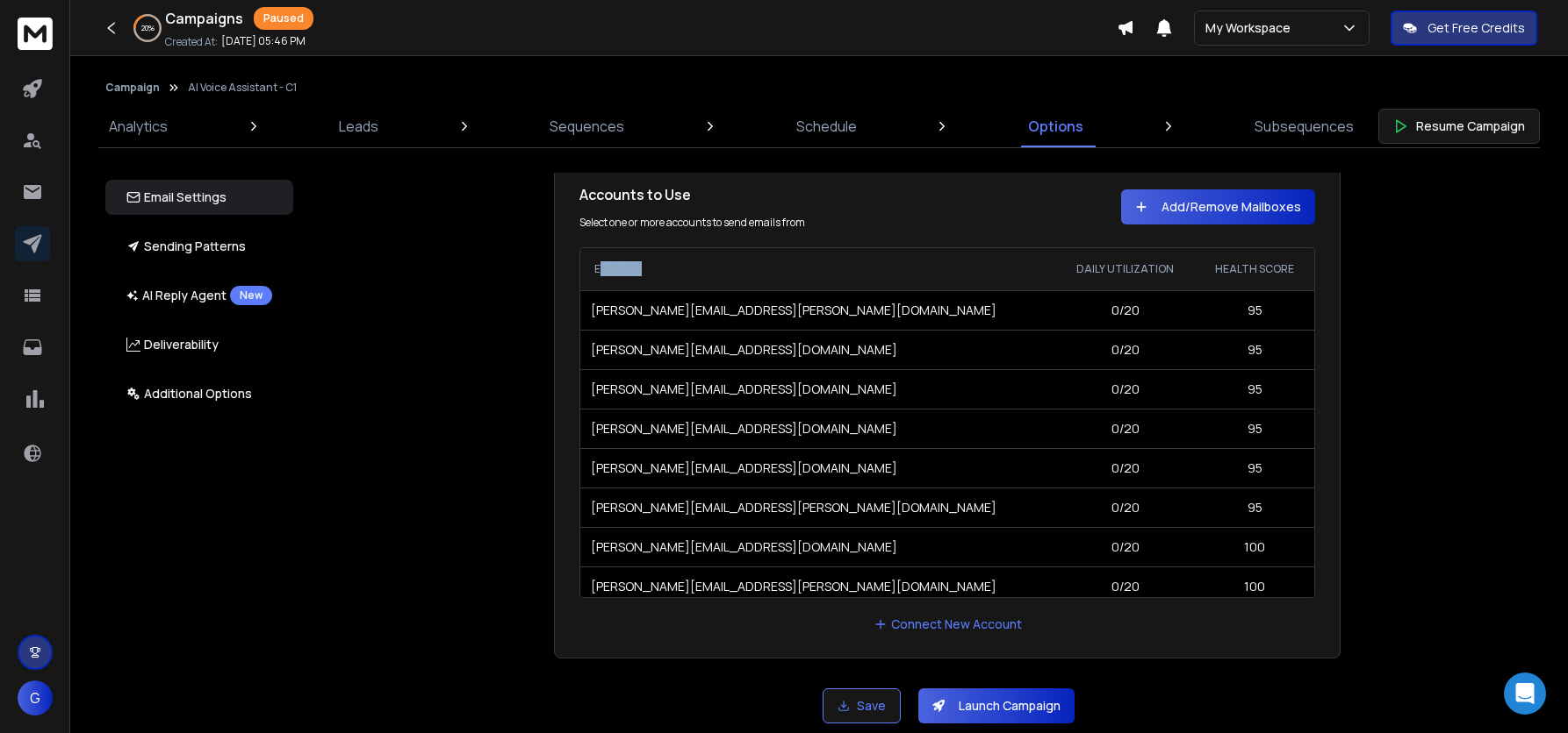
drag, startPoint x: 601, startPoint y: 271, endPoint x: 664, endPoint y: 270, distance: 63.0
click at [664, 270] on th "EMAIL (8)" at bounding box center [817, 269] width 475 height 42
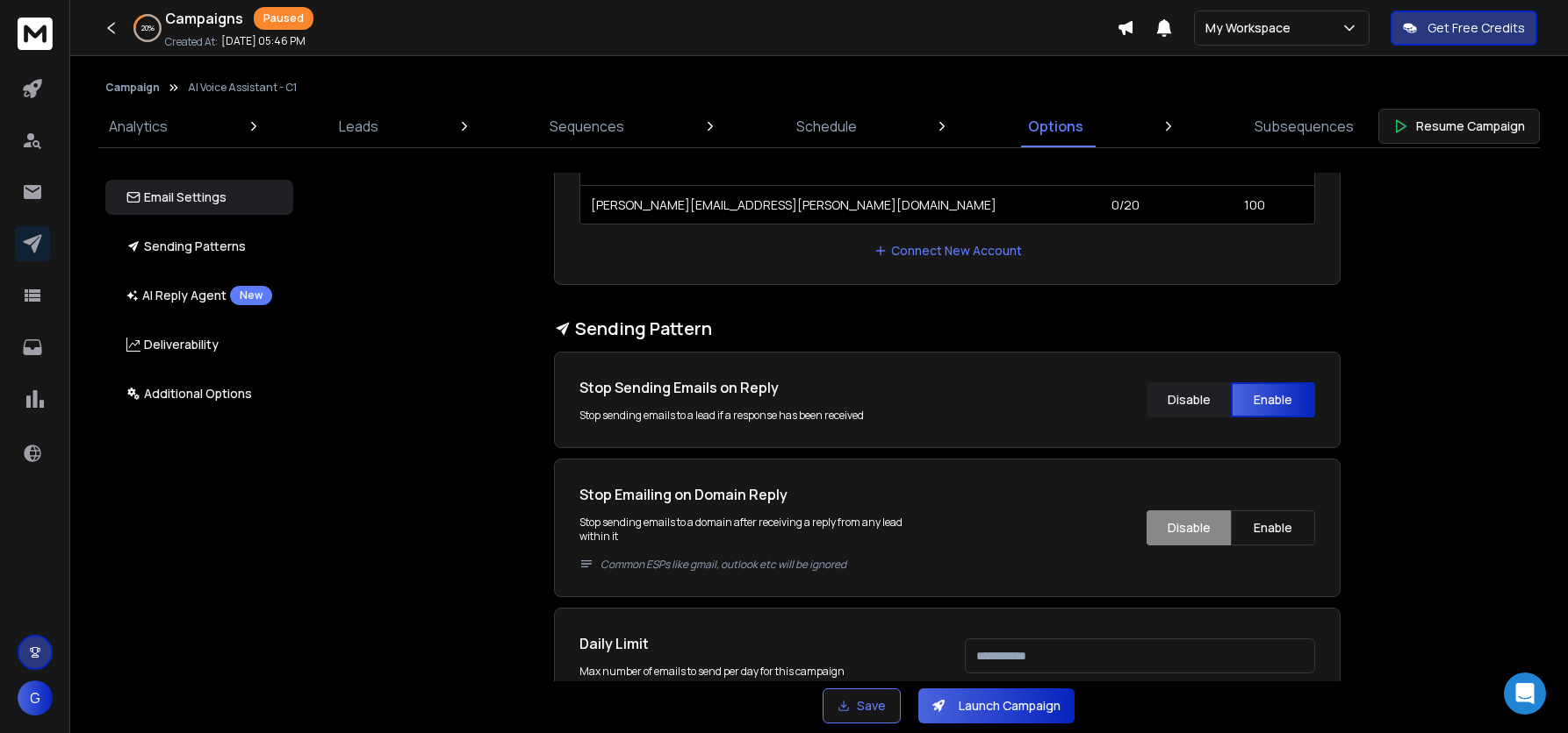
scroll to position [0, 0]
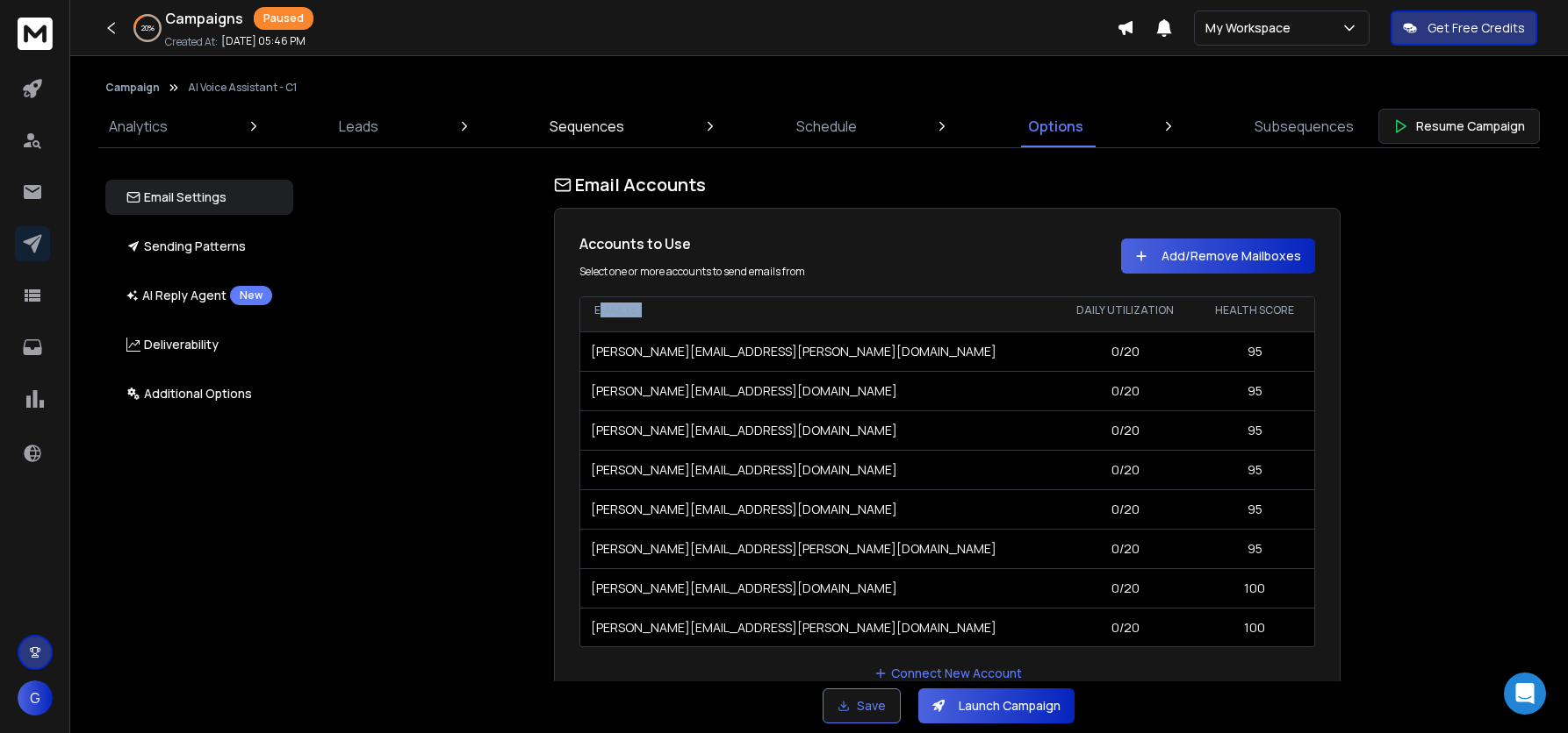
click at [564, 127] on p "Sequences" at bounding box center [587, 126] width 75 height 21
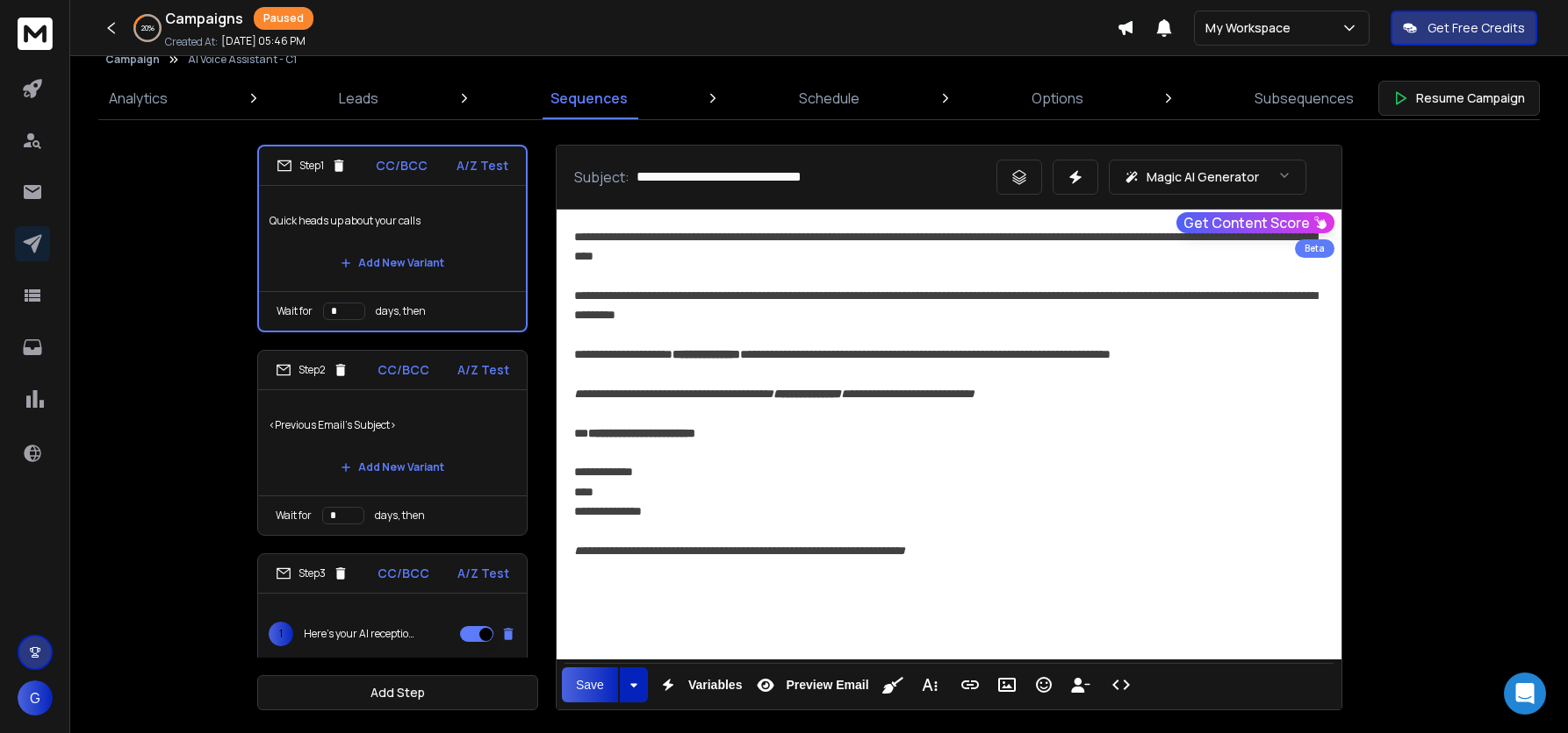
scroll to position [30, 0]
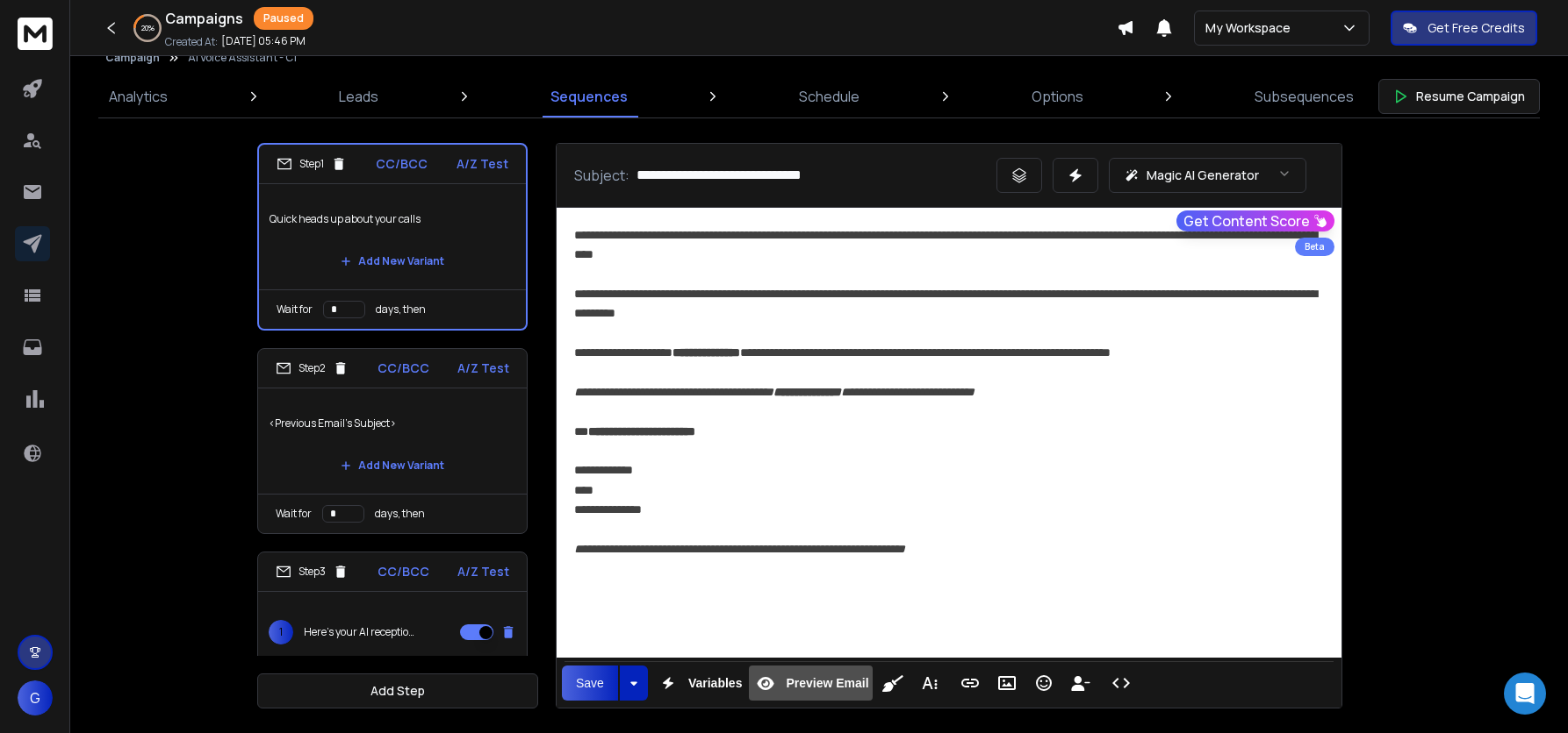
click at [812, 682] on span "Preview Email" at bounding box center [827, 684] width 90 height 15
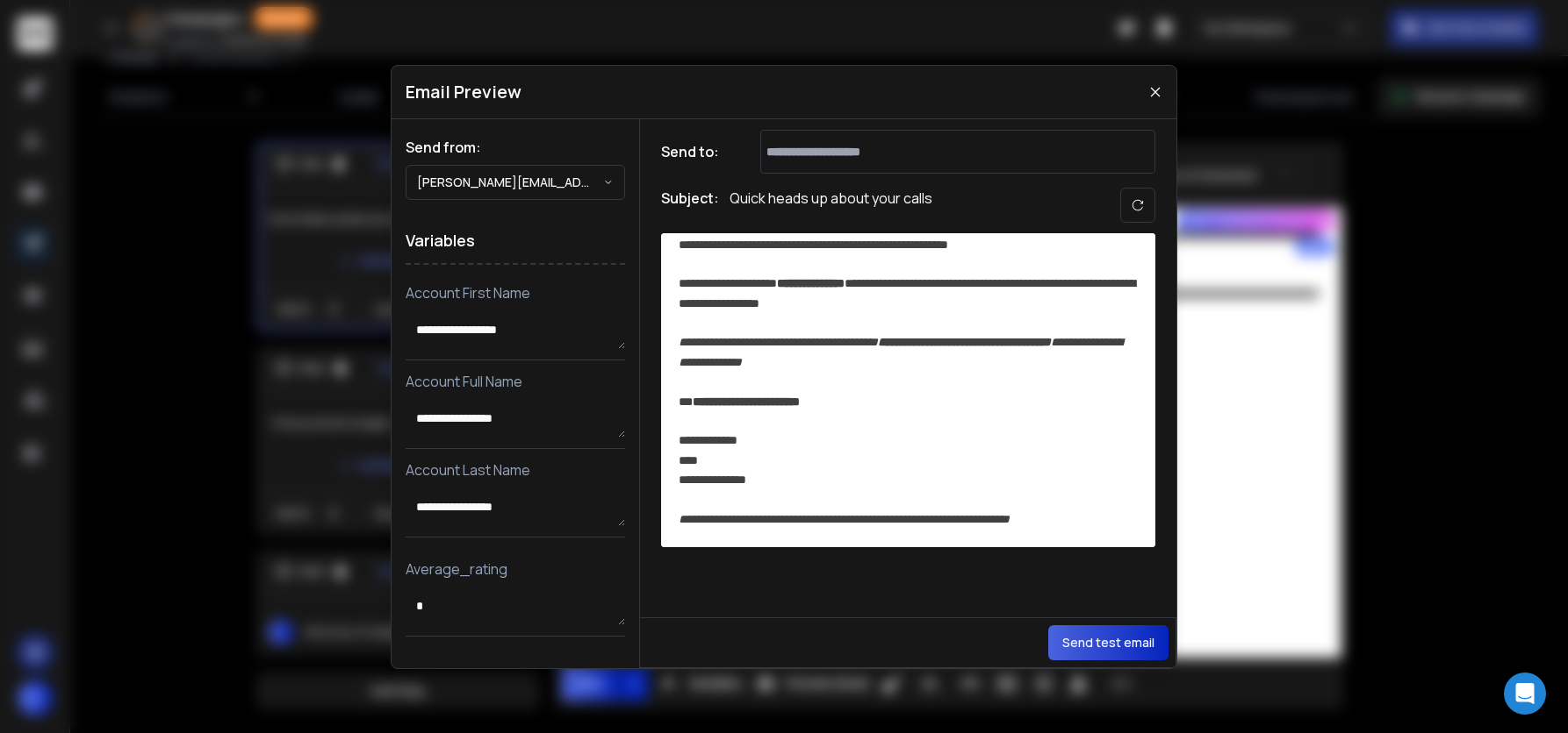
scroll to position [0, 0]
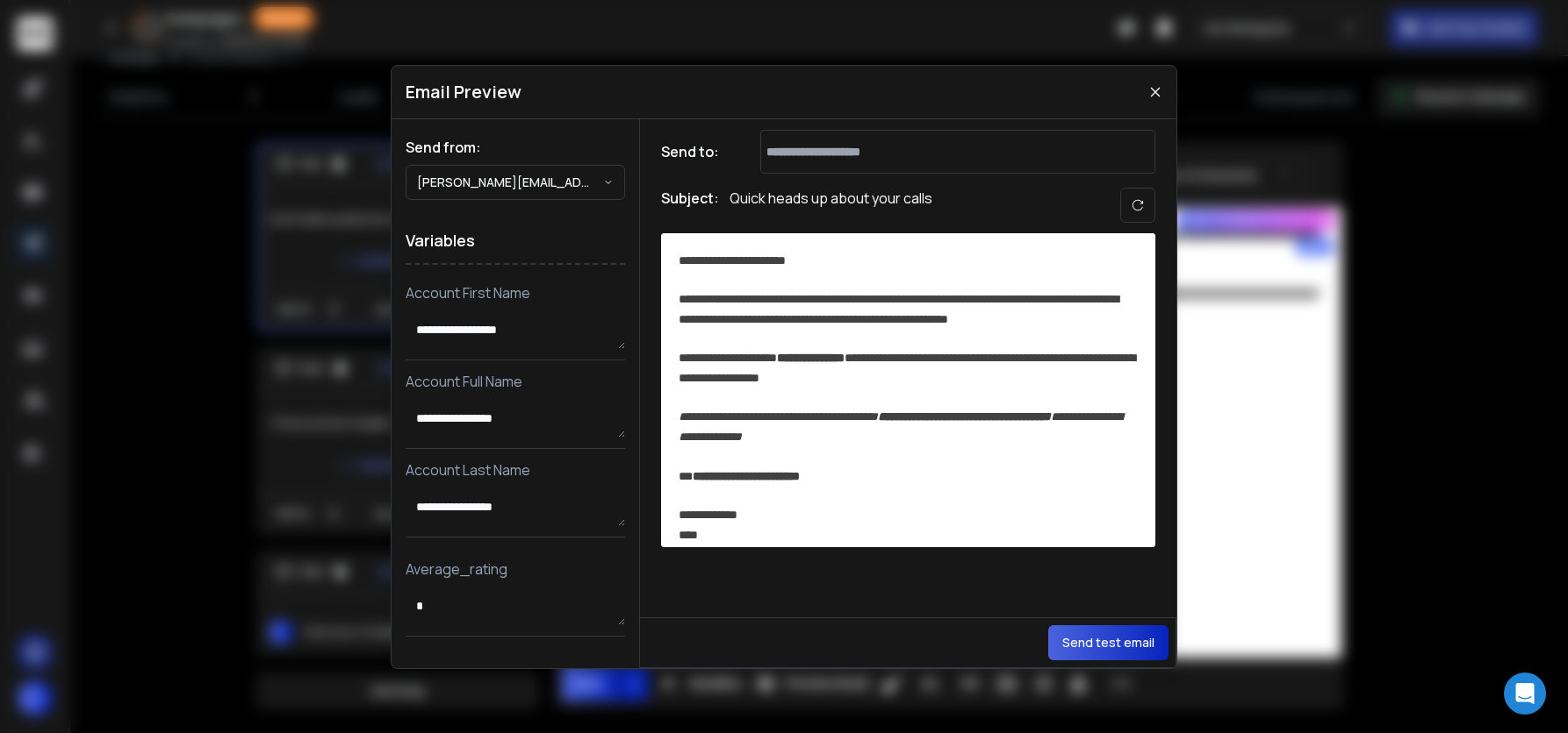
click at [1153, 93] on icon at bounding box center [1156, 92] width 9 height 9
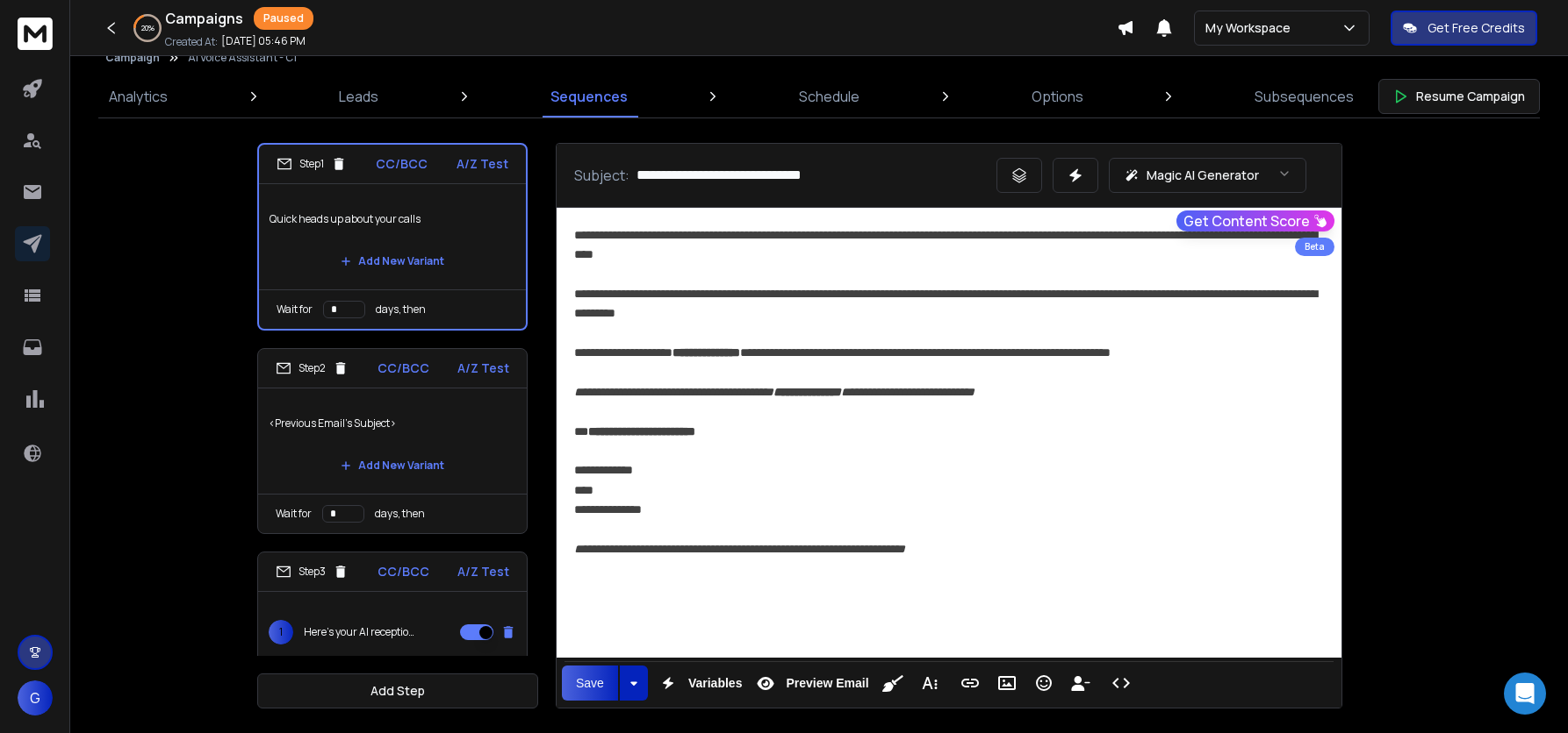
drag, startPoint x: 594, startPoint y: 604, endPoint x: 873, endPoint y: 609, distance: 279.0
click at [873, 609] on div "**********" at bounding box center [949, 428] width 785 height 440
click at [1084, 682] on icon "button" at bounding box center [1080, 684] width 19 height 15
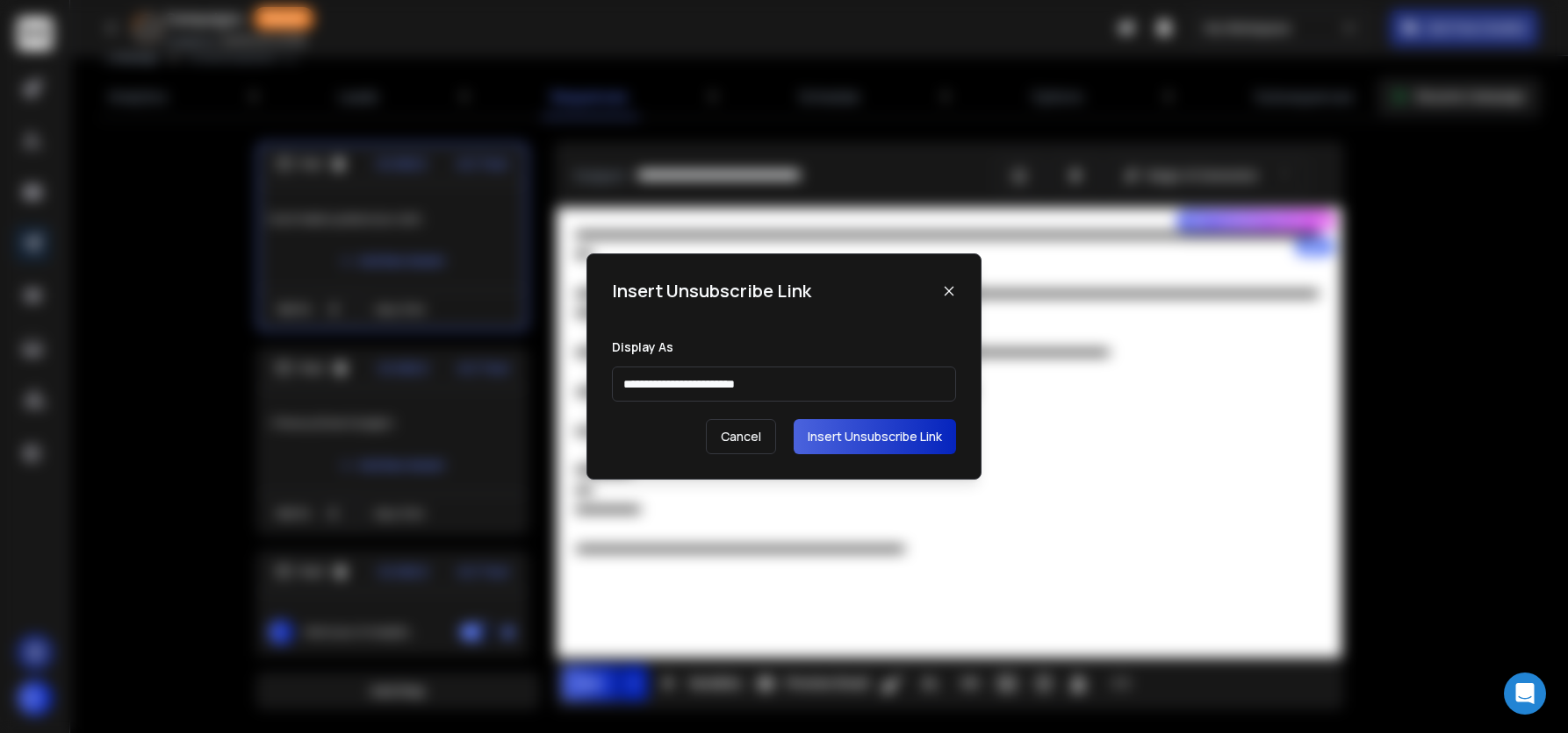
click at [951, 287] on icon at bounding box center [949, 291] width 9 height 9
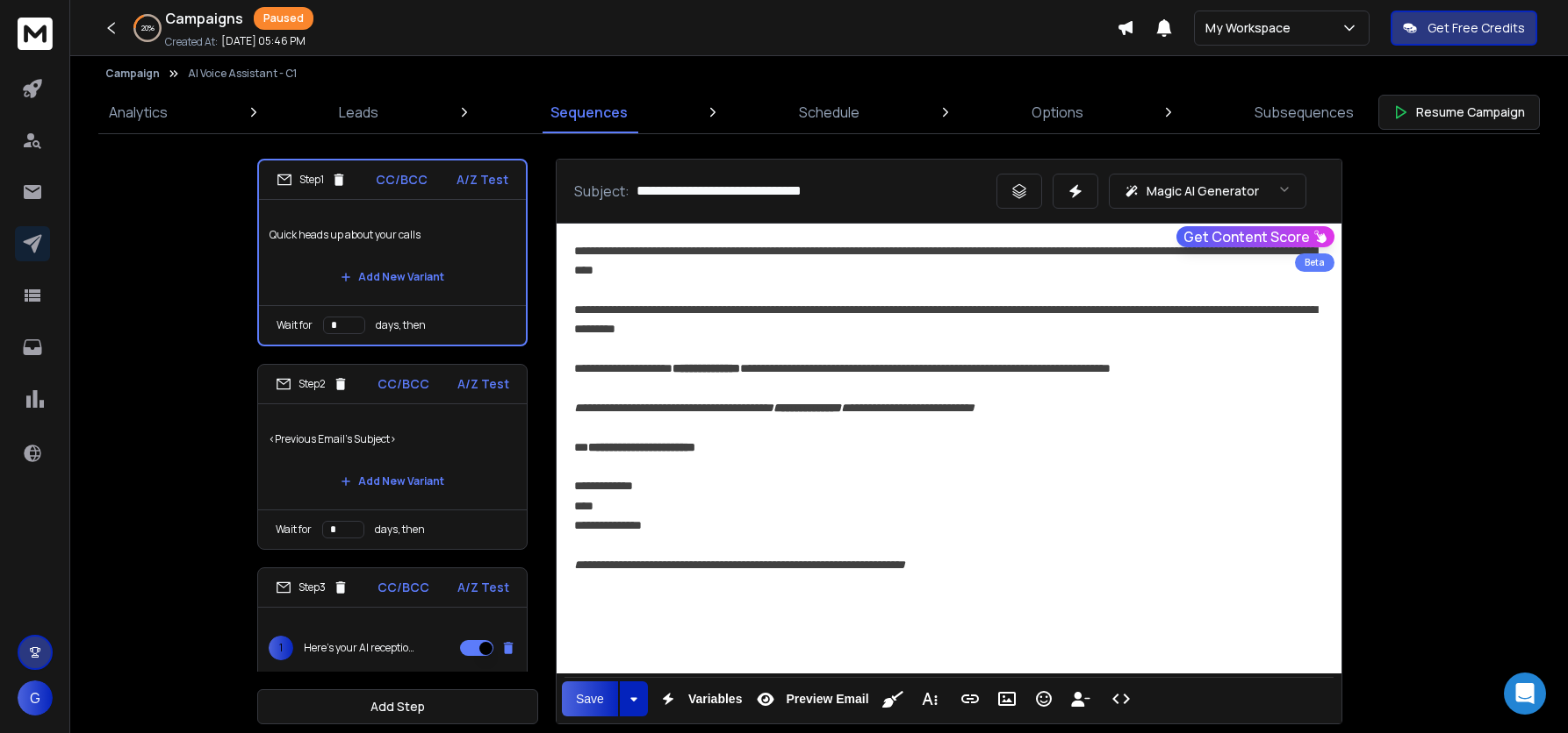
scroll to position [30, 0]
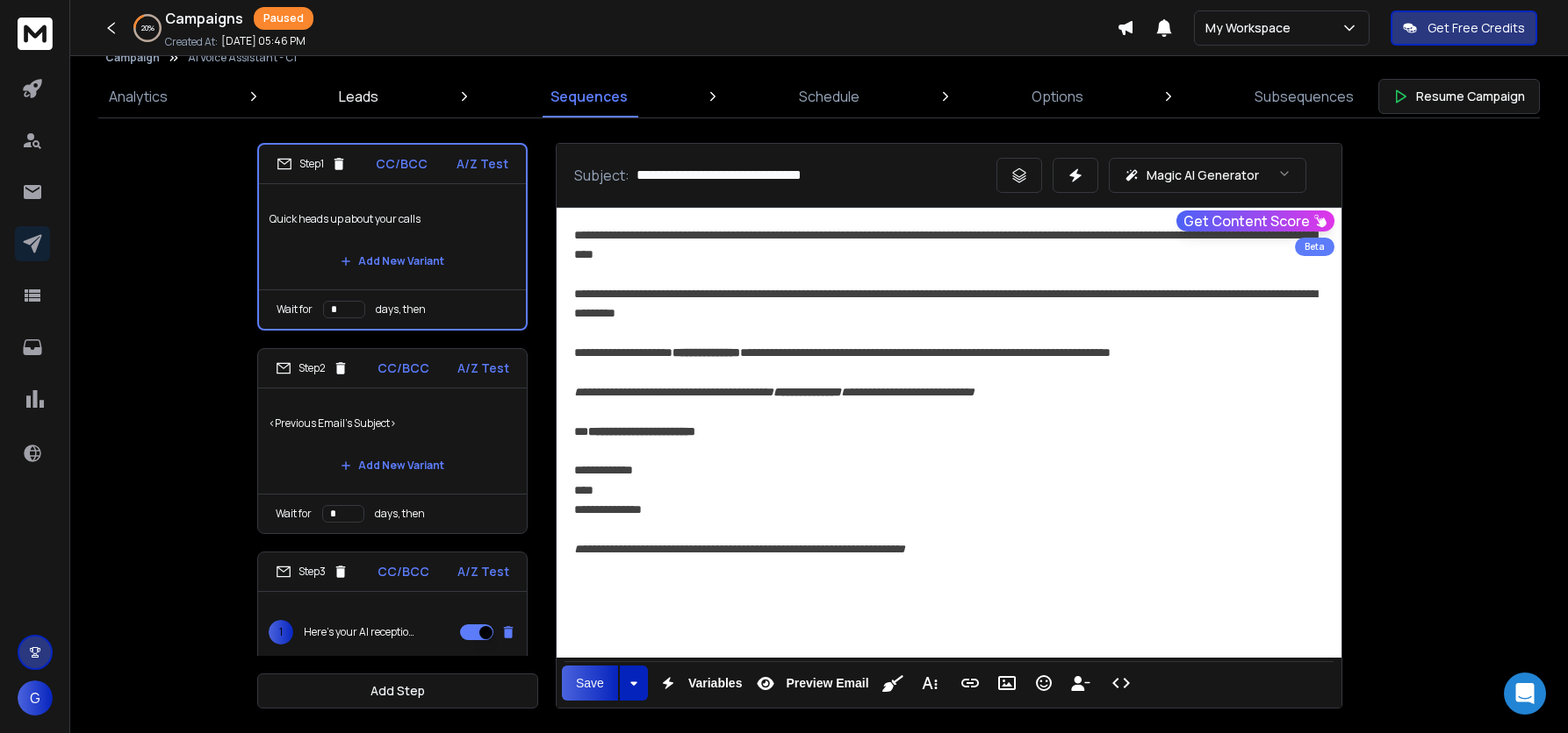
click at [359, 97] on p "Leads" at bounding box center [359, 96] width 39 height 21
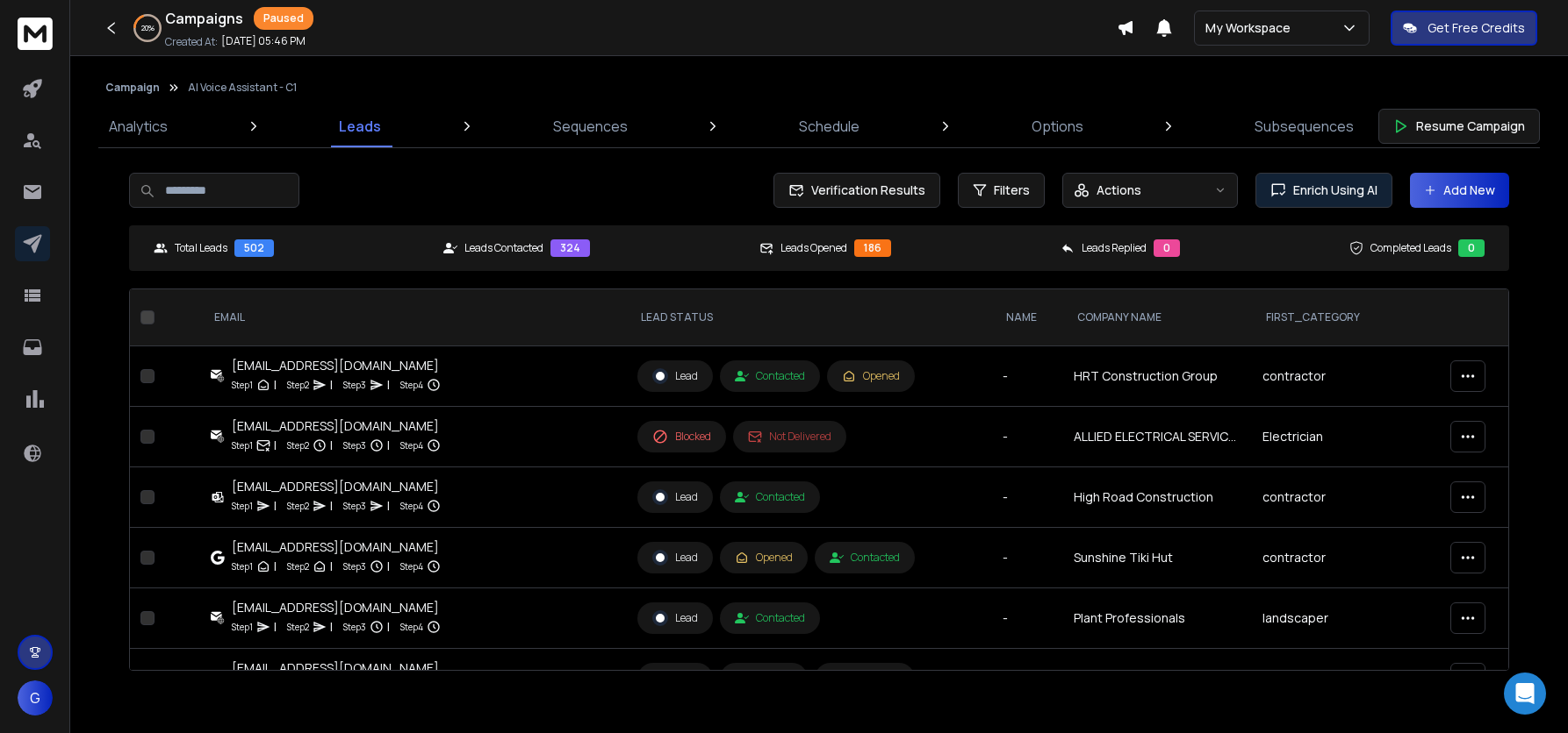
click at [1347, 194] on span "Enrich Using AI" at bounding box center [1331, 190] width 91 height 18
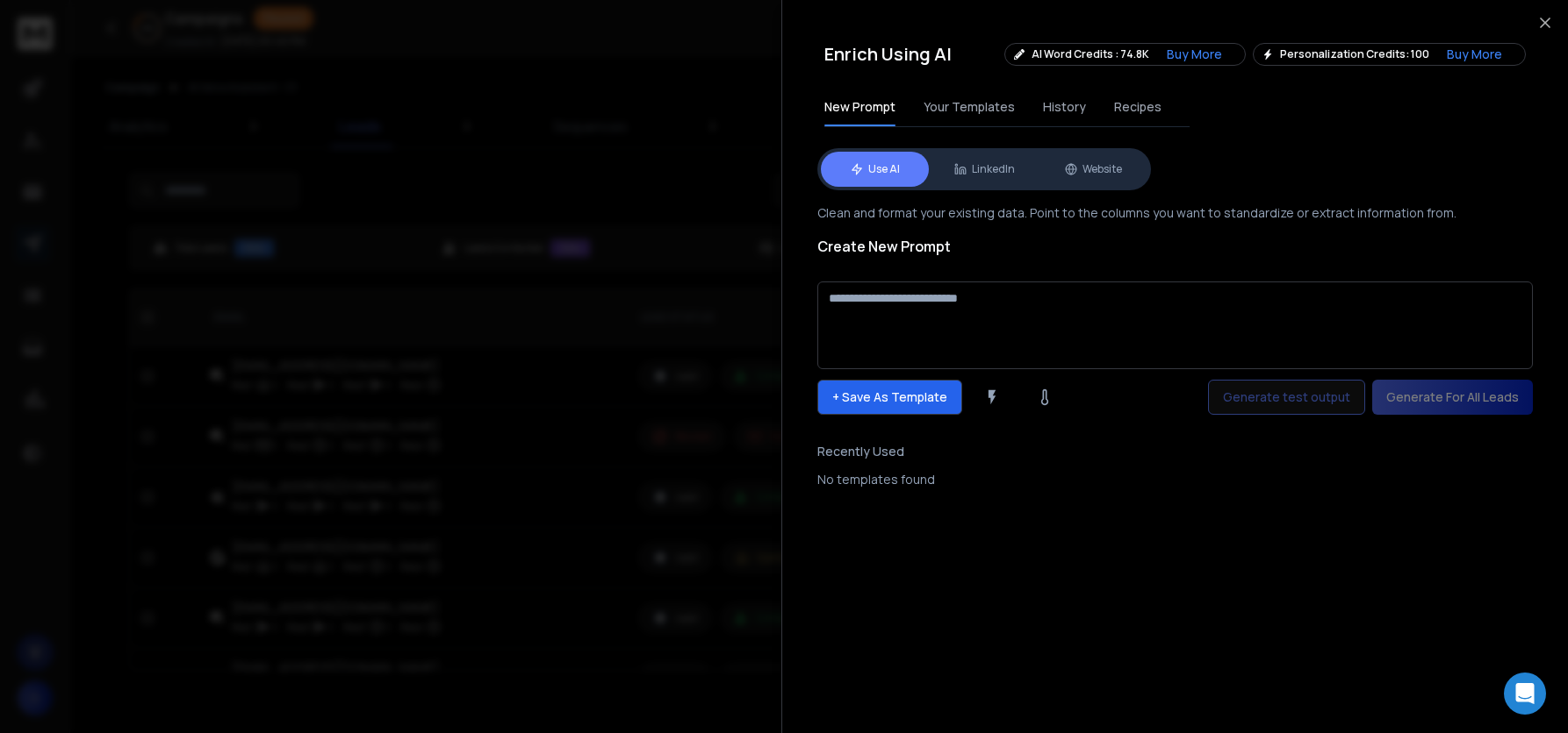
click at [1135, 105] on span "Recipes" at bounding box center [1137, 107] width 48 height 18
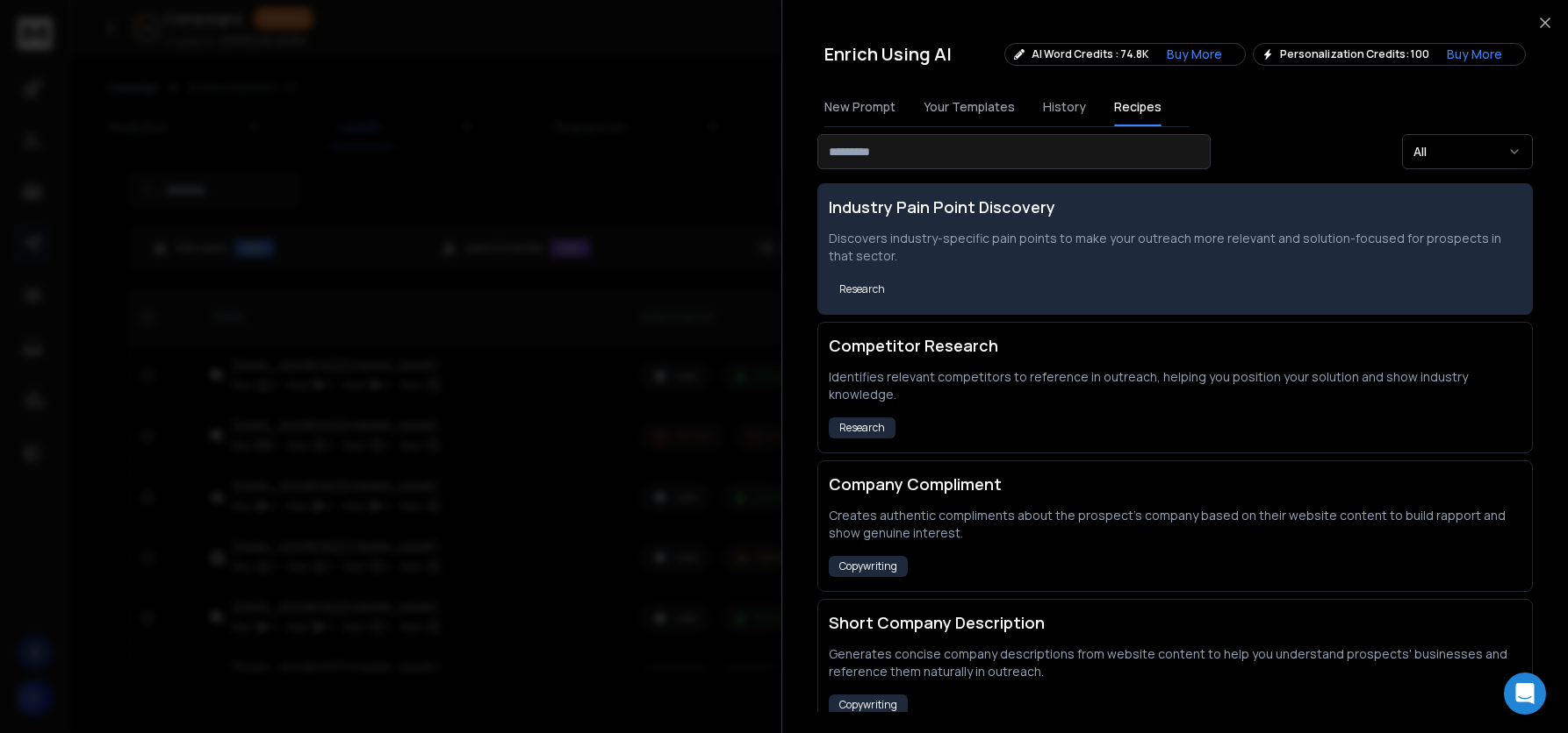
click at [1052, 282] on div "Industry Pain Point Discovery Discovers industry-specific pain points to make y…" at bounding box center [1175, 249] width 716 height 132
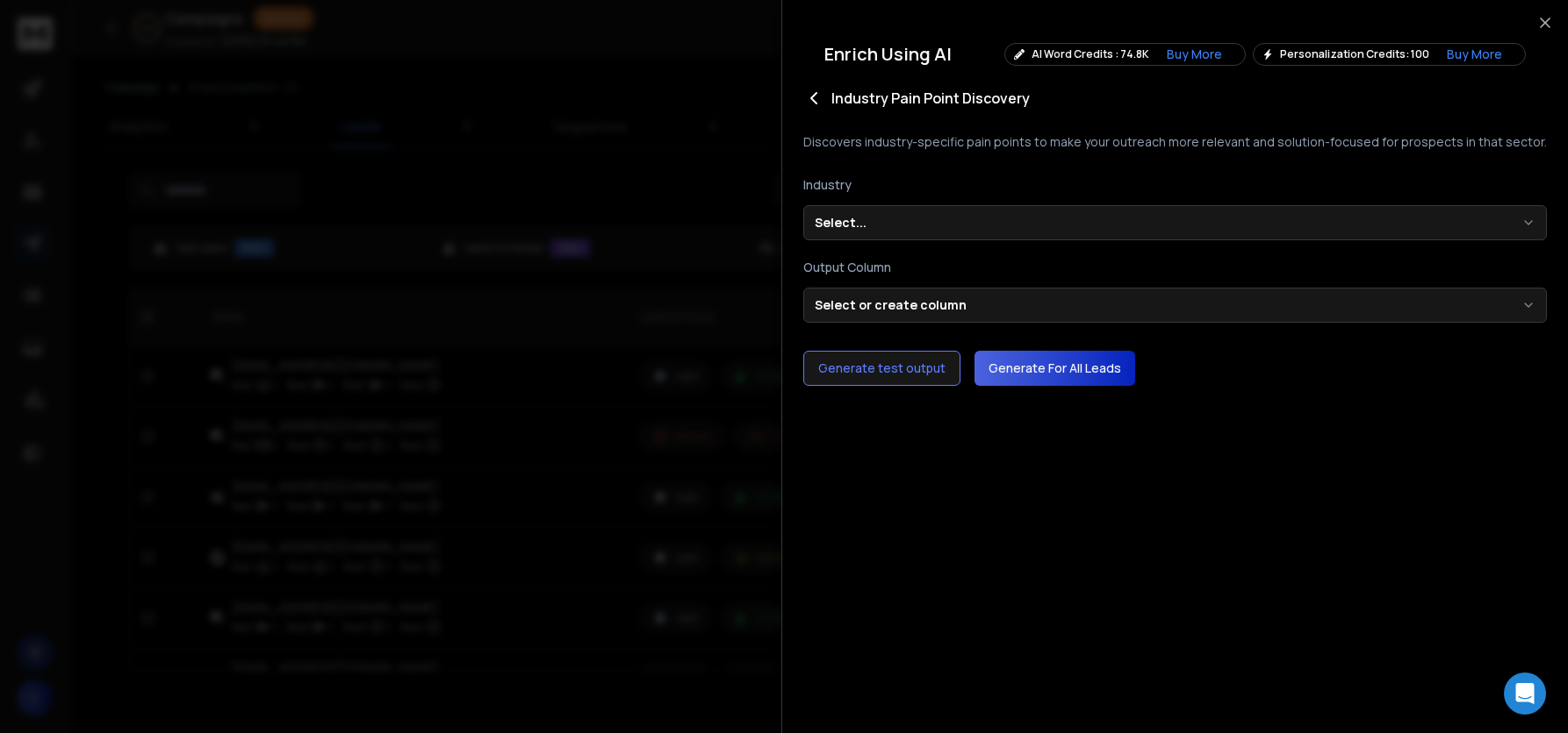
click at [912, 218] on body "ReferralStack Unlock AI-powered affiliate growth Lifetime Deals available! Clai…" at bounding box center [784, 366] width 1568 height 733
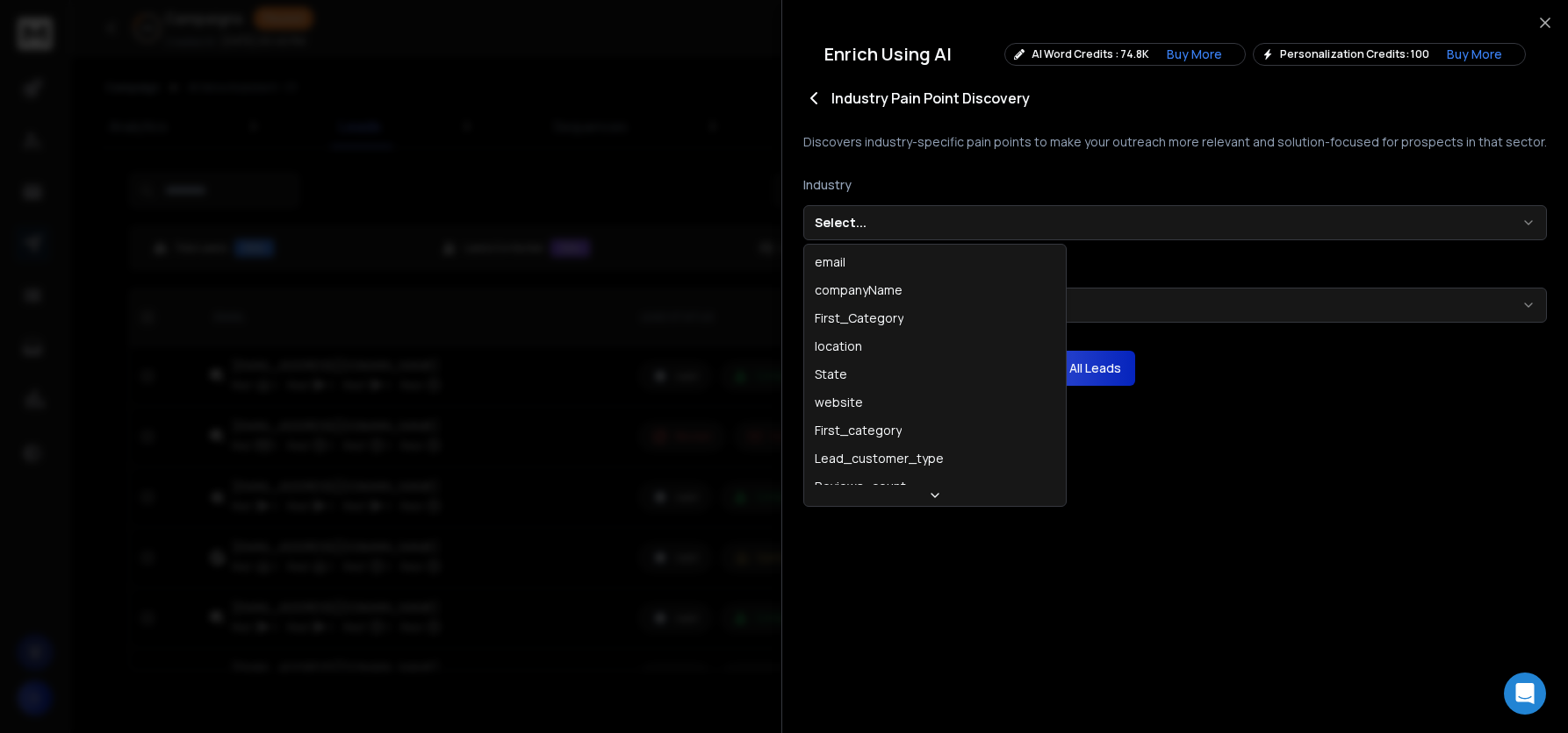
scroll to position [0, 4]
select select "**********"
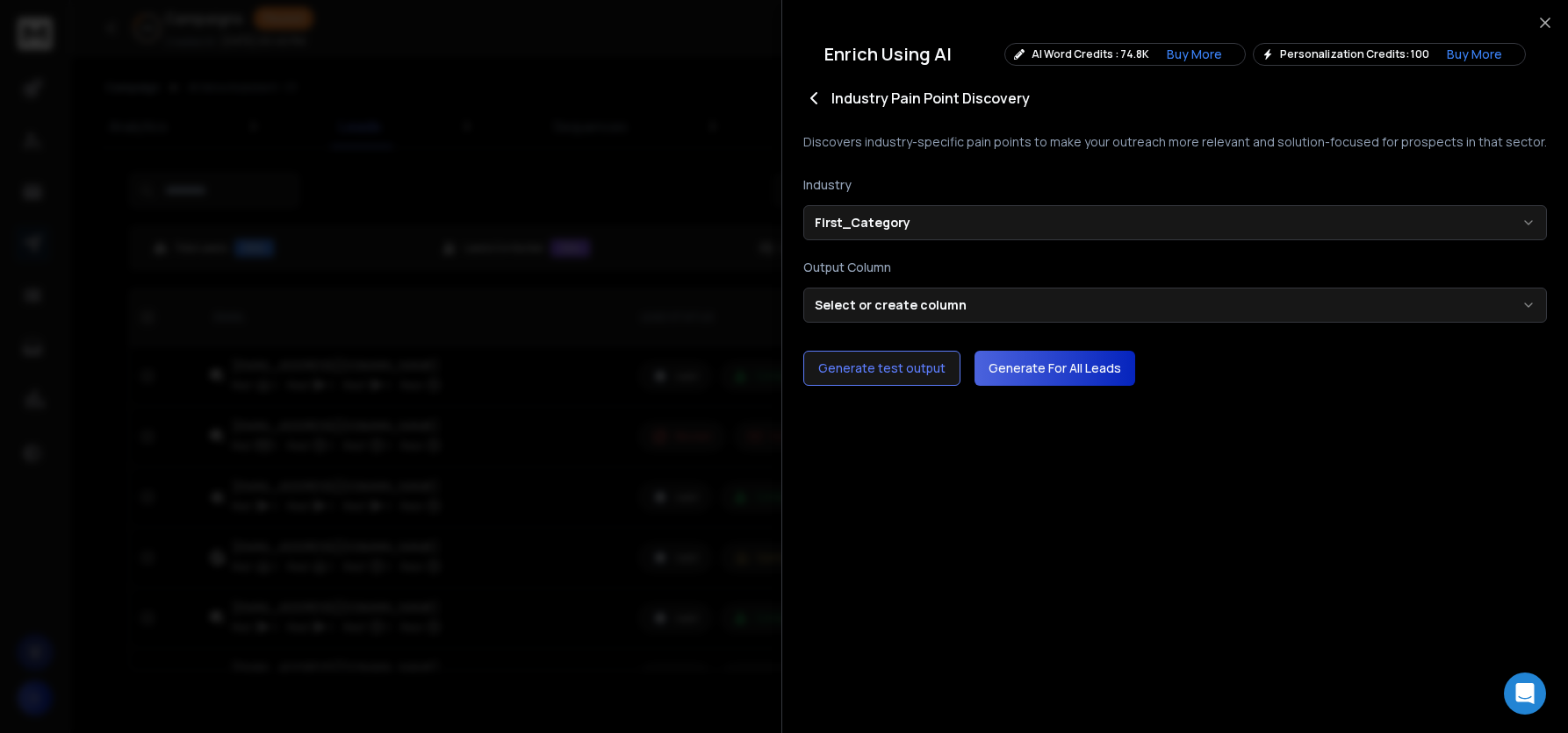
click at [993, 310] on body "ReferralStack Unlock AI-powered affiliate growth Lifetime Deals available! Clai…" at bounding box center [784, 366] width 1568 height 733
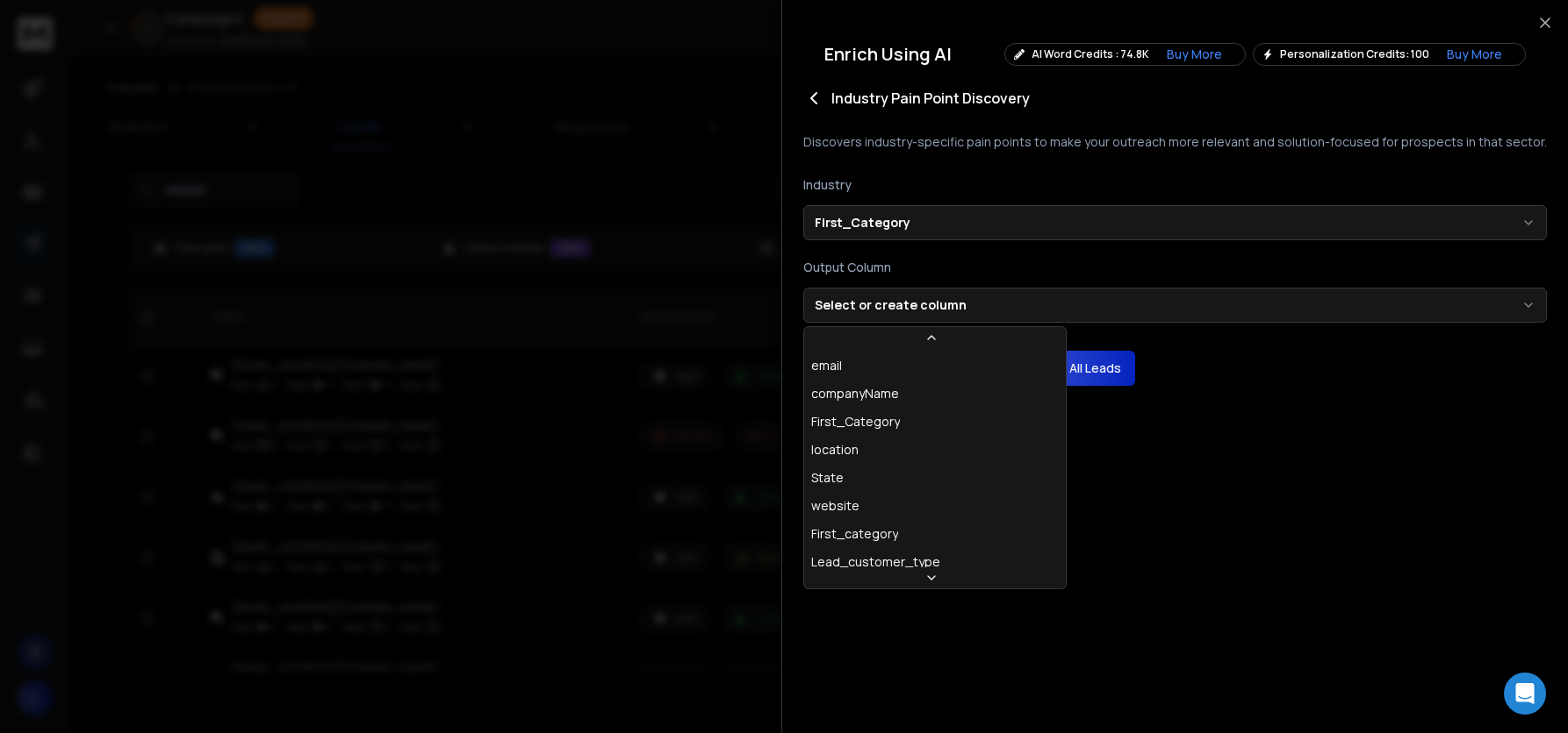
scroll to position [149, 0]
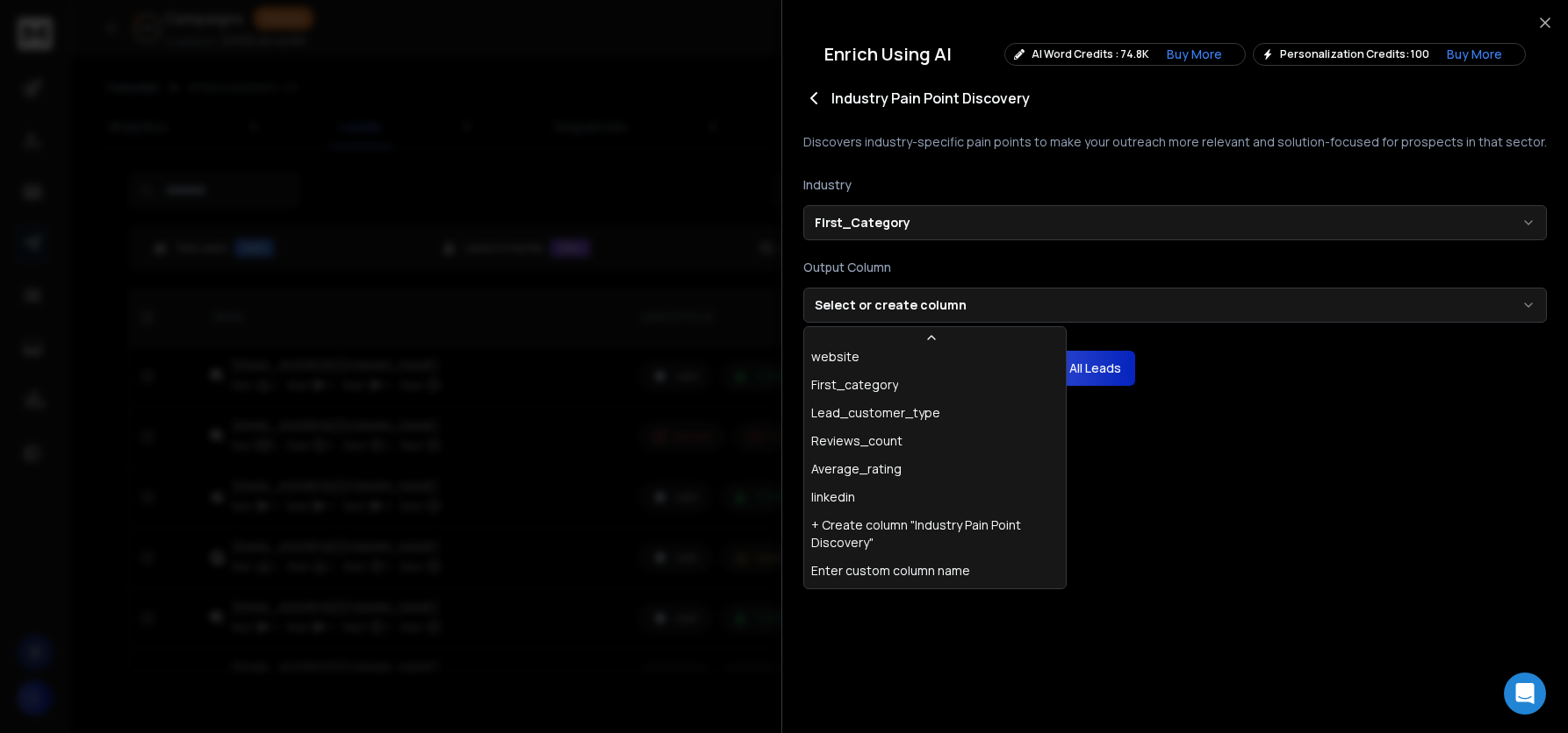
select select "*******"
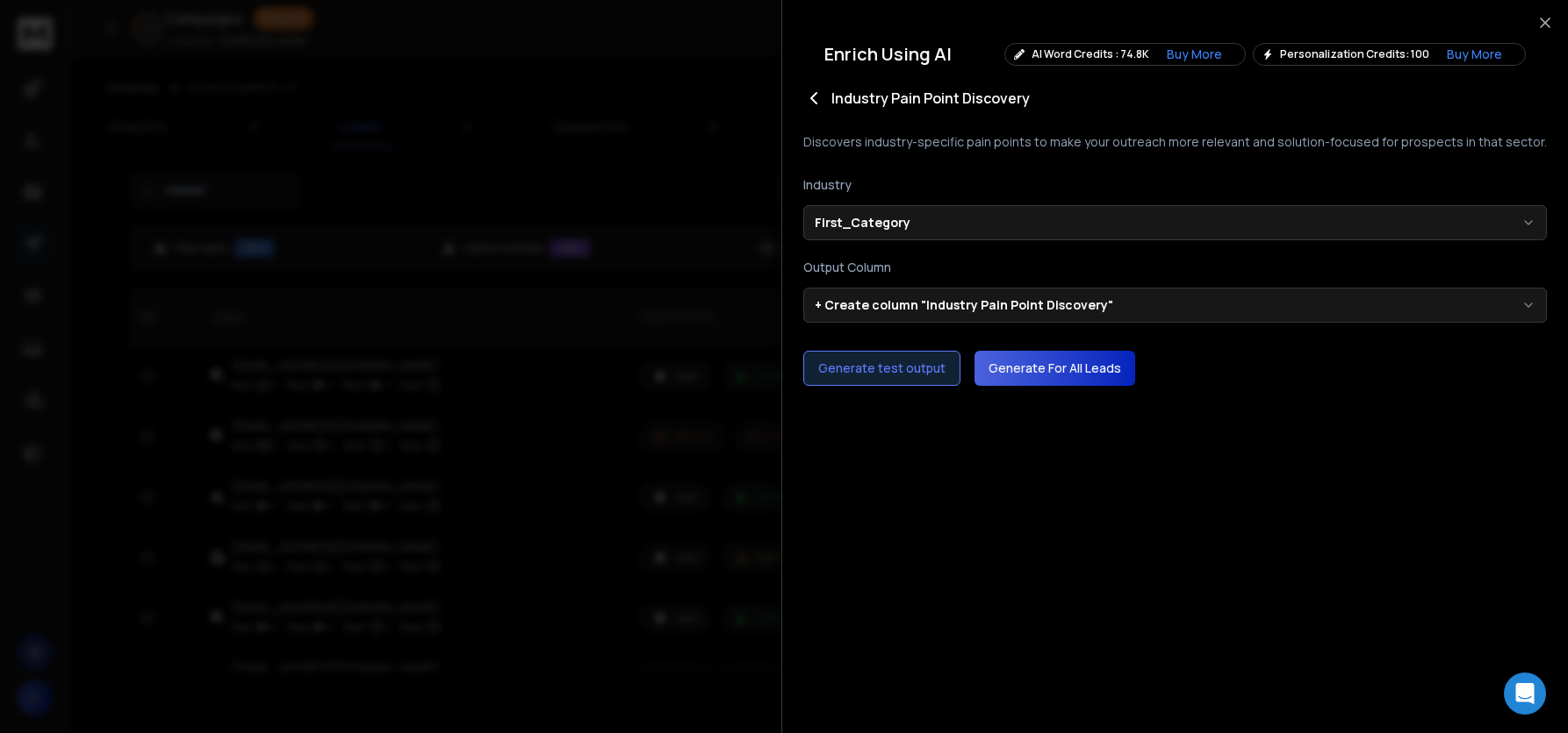
click at [895, 372] on button "G enerate test output" at bounding box center [881, 368] width 157 height 35
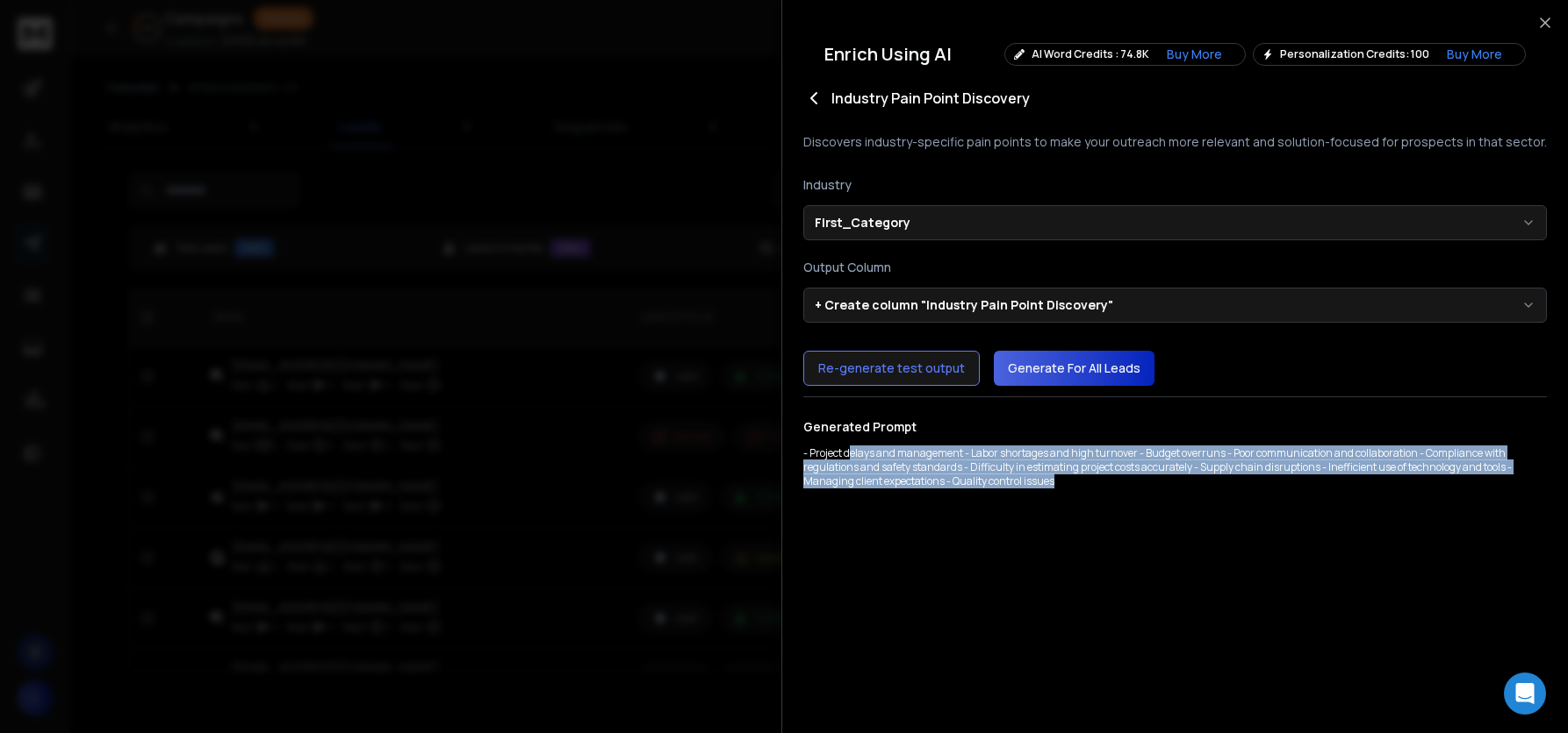
drag, startPoint x: 855, startPoint y: 453, endPoint x: 1072, endPoint y: 495, distance: 221.0
click at [1072, 495] on div "**********" at bounding box center [1175, 294] width 744 height 412
click at [1002, 483] on p "- Project delays and management - Labor shortages and high turnover - Budget ov…" at bounding box center [1175, 467] width 744 height 42
drag, startPoint x: 1066, startPoint y: 486, endPoint x: 826, endPoint y: 455, distance: 242.0
click at [826, 455] on p "- Project delays and management - Labor shortages and high turnover - Budget ov…" at bounding box center [1175, 467] width 744 height 42
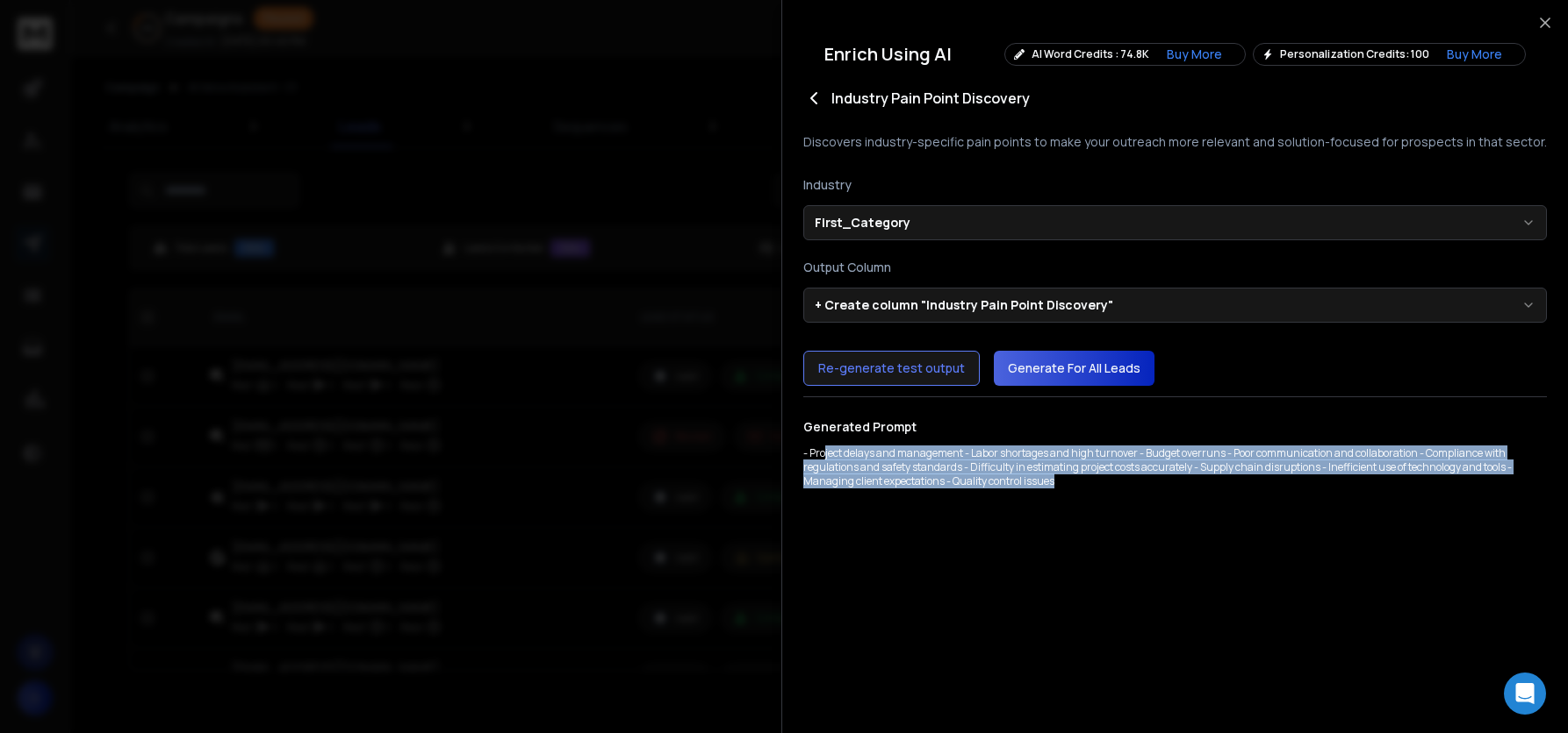
click at [998, 469] on p "- Project delays and management - Labor shortages and high turnover - Budget ov…" at bounding box center [1175, 467] width 744 height 42
drag, startPoint x: 1081, startPoint y: 491, endPoint x: 797, endPoint y: 457, distance: 286.0
click at [797, 457] on div "**********" at bounding box center [1175, 366] width 787 height 733
click at [1071, 483] on p "- Project delays and management - Labor shortages and high turnover - Budget ov…" at bounding box center [1175, 467] width 744 height 42
drag, startPoint x: 803, startPoint y: 455, endPoint x: 1182, endPoint y: 499, distance: 381.5
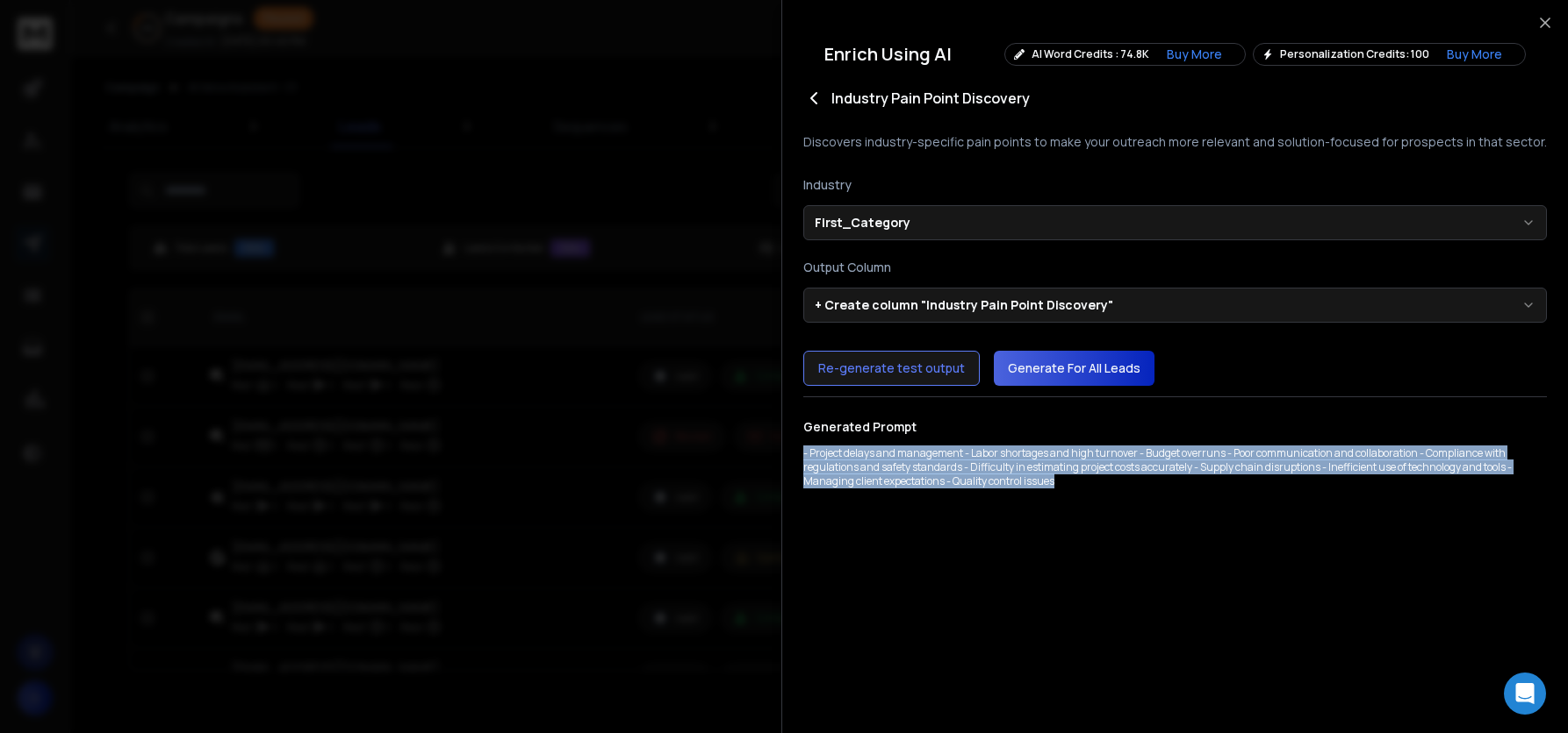
click at [1182, 499] on div "**********" at bounding box center [1175, 366] width 787 height 733
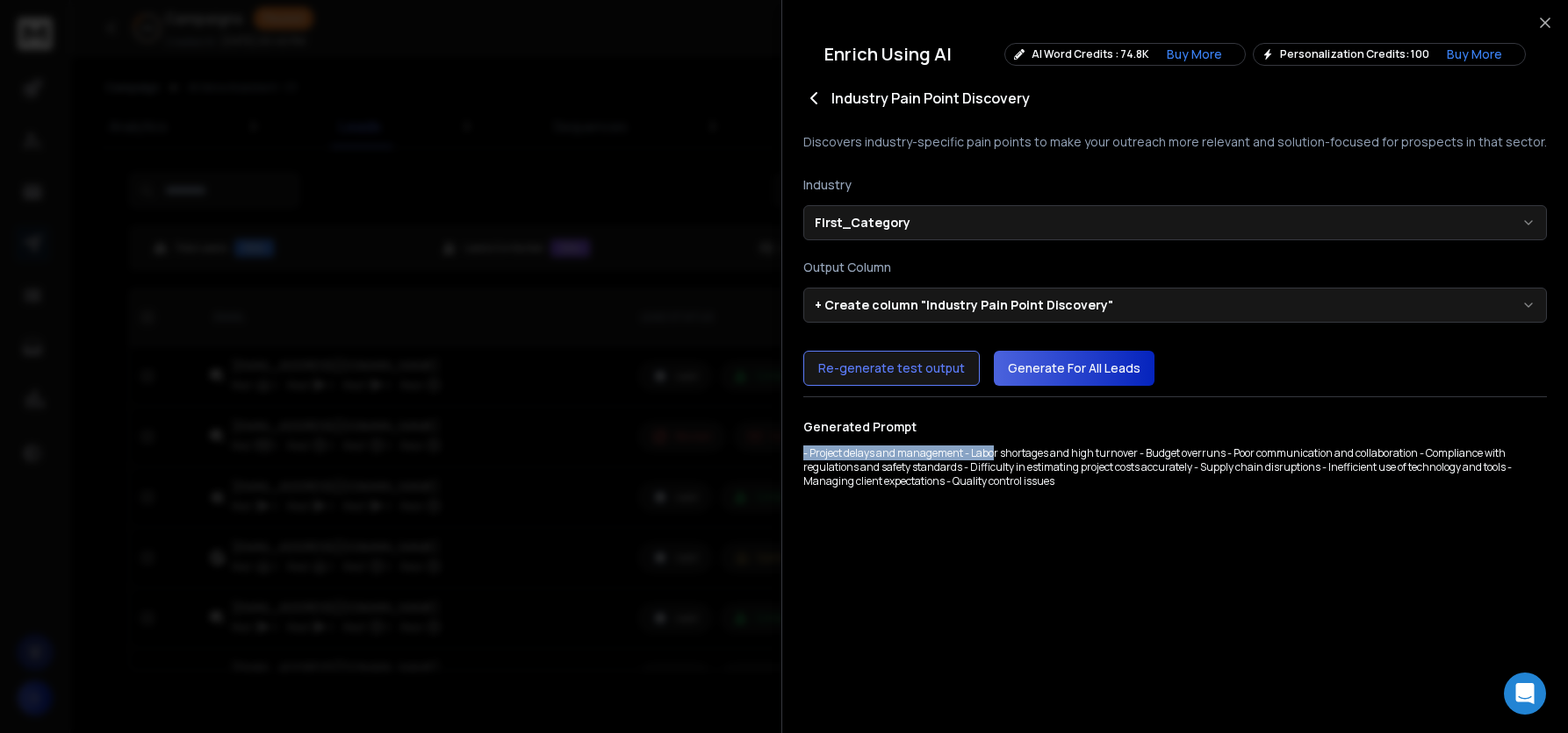
drag, startPoint x: 804, startPoint y: 453, endPoint x: 998, endPoint y: 455, distance: 194.0
click at [998, 455] on p "- Project delays and management - Labor shortages and high turnover - Budget ov…" at bounding box center [1175, 467] width 744 height 42
click at [989, 473] on p "- Project delays and management - Labor shortages and high turnover - Budget ov…" at bounding box center [1175, 467] width 744 height 42
click at [1078, 491] on div "**********" at bounding box center [1175, 294] width 744 height 412
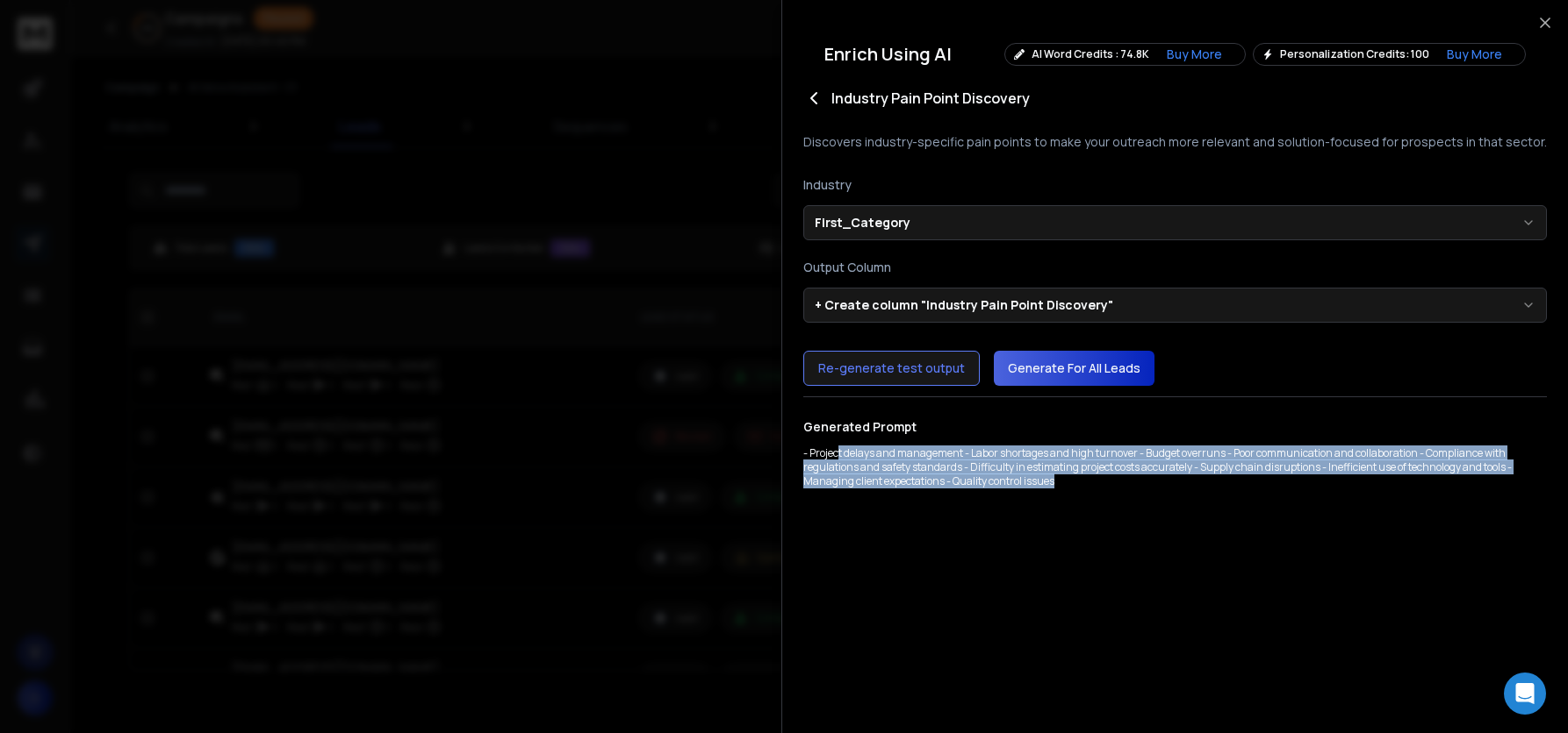
drag, startPoint x: 925, startPoint y: 461, endPoint x: 1021, endPoint y: 491, distance: 100.6
click at [1021, 491] on div "**********" at bounding box center [1175, 294] width 744 height 412
click at [1547, 21] on icon "button" at bounding box center [1545, 22] width 8 height 8
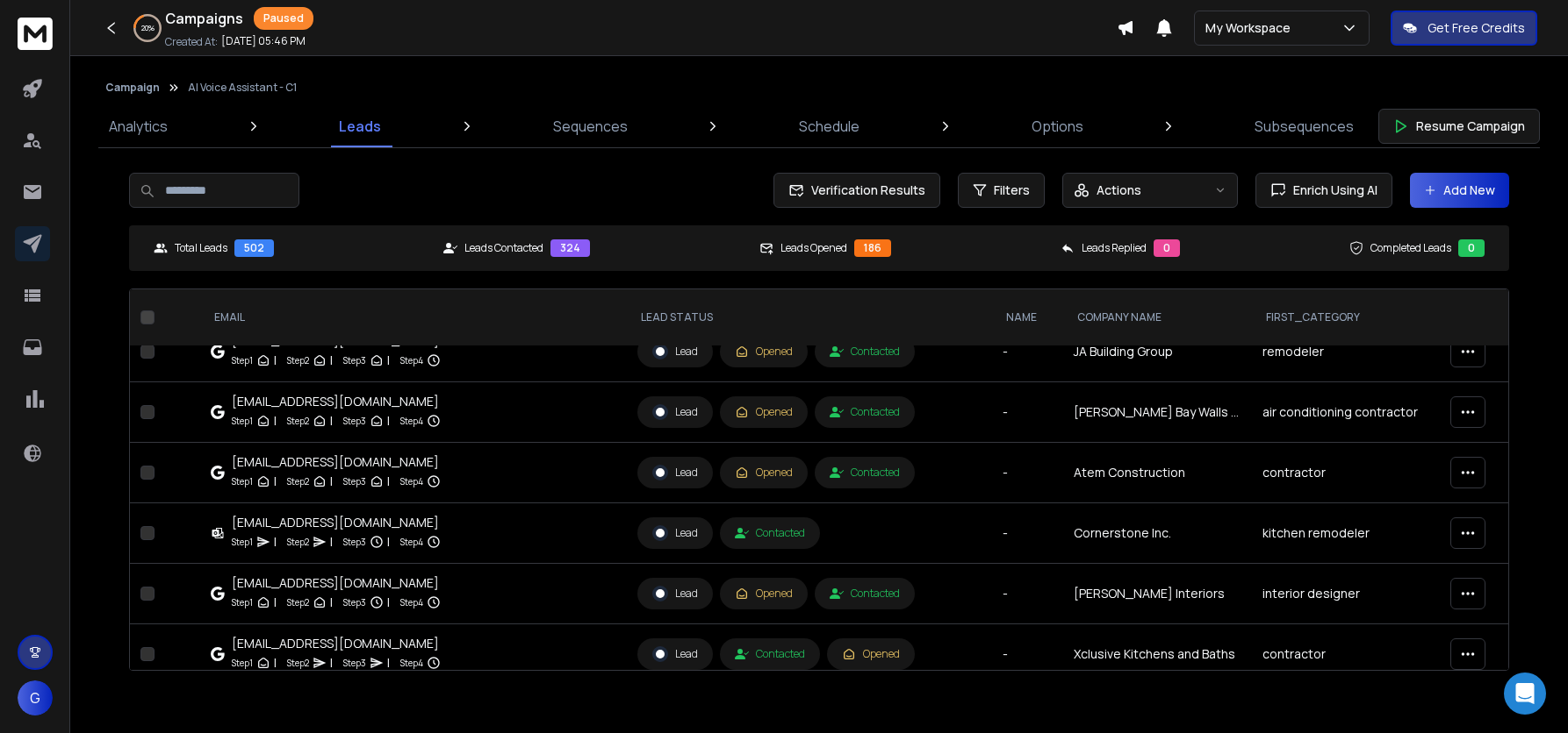
scroll to position [0, 0]
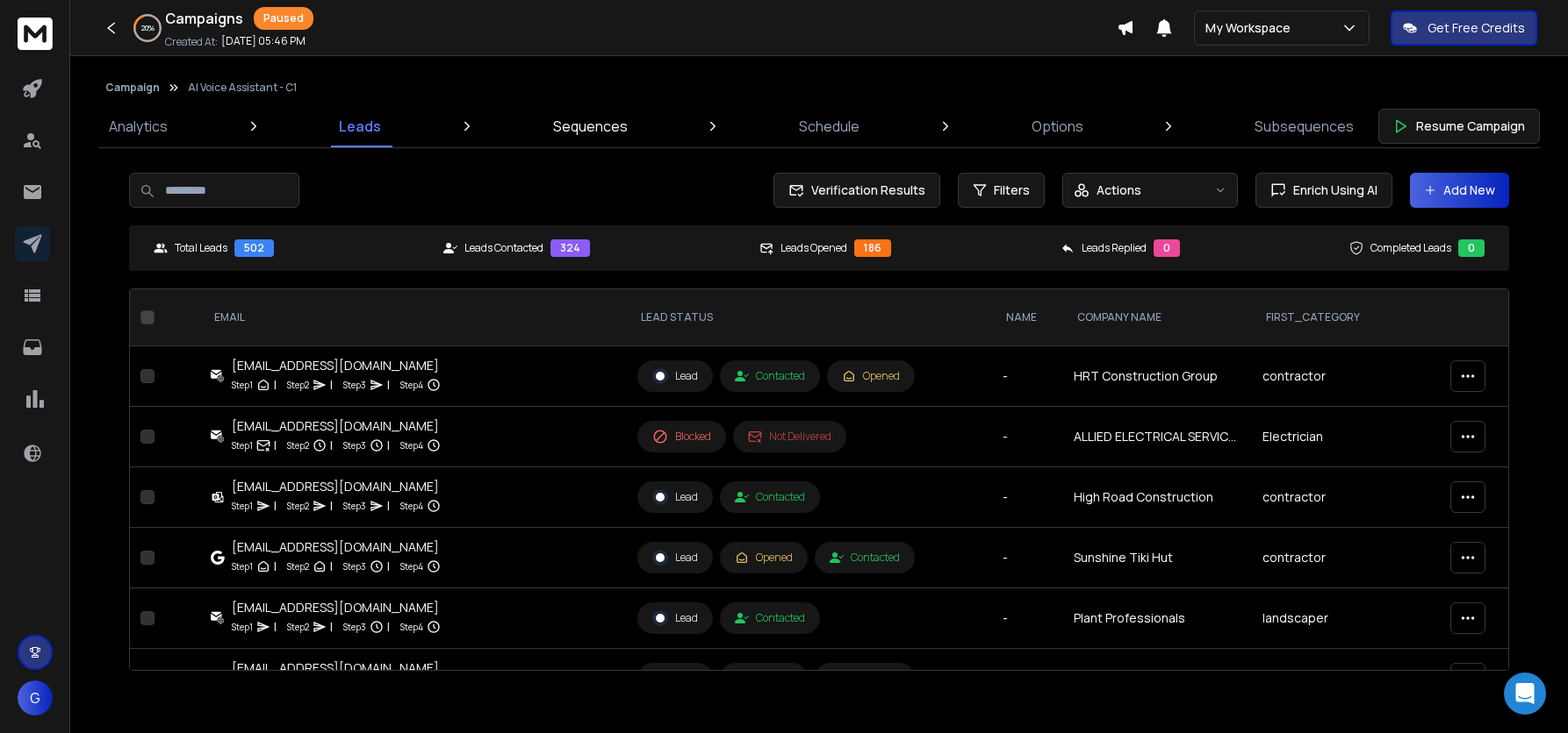
click at [602, 132] on p "Sequences" at bounding box center [590, 126] width 75 height 21
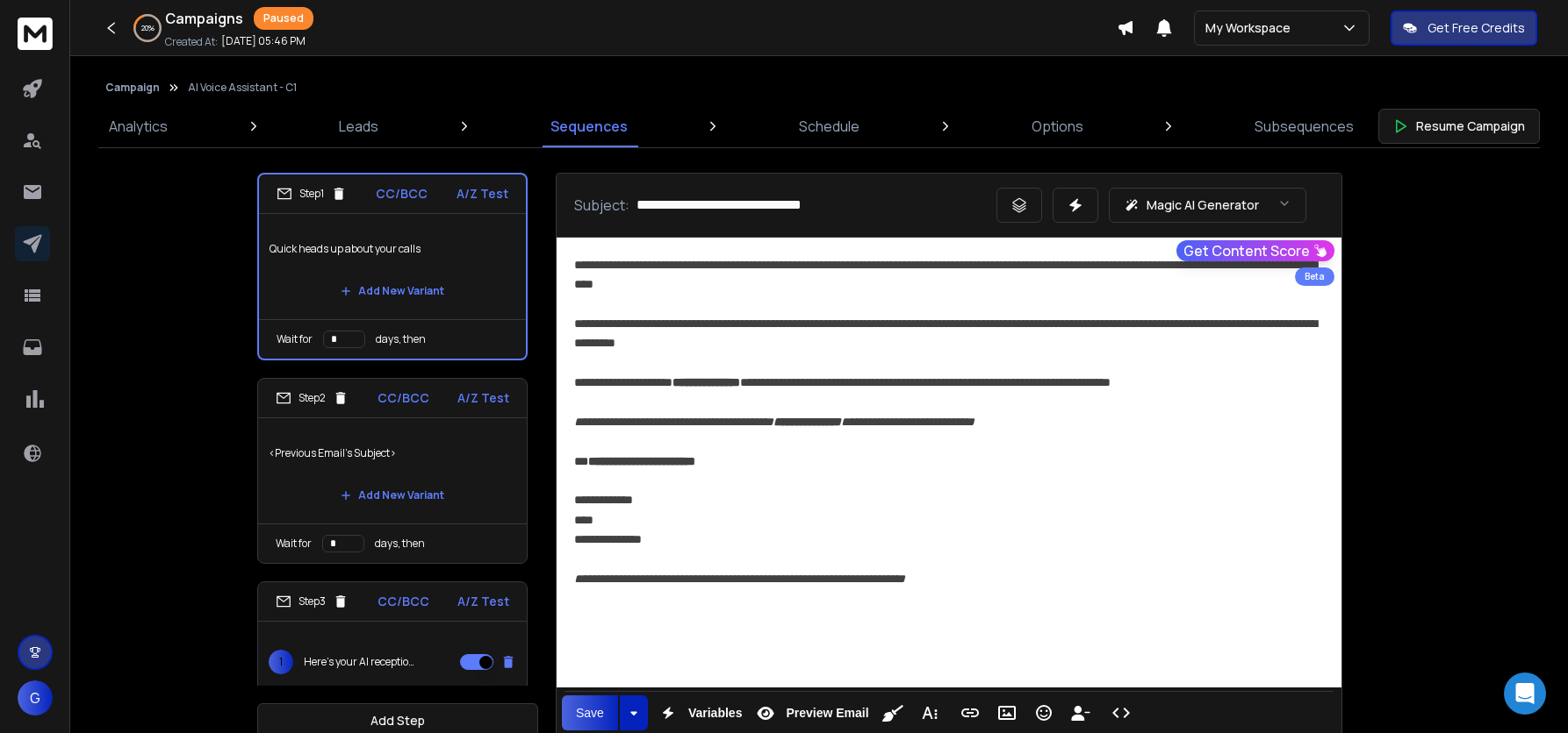
scroll to position [30, 0]
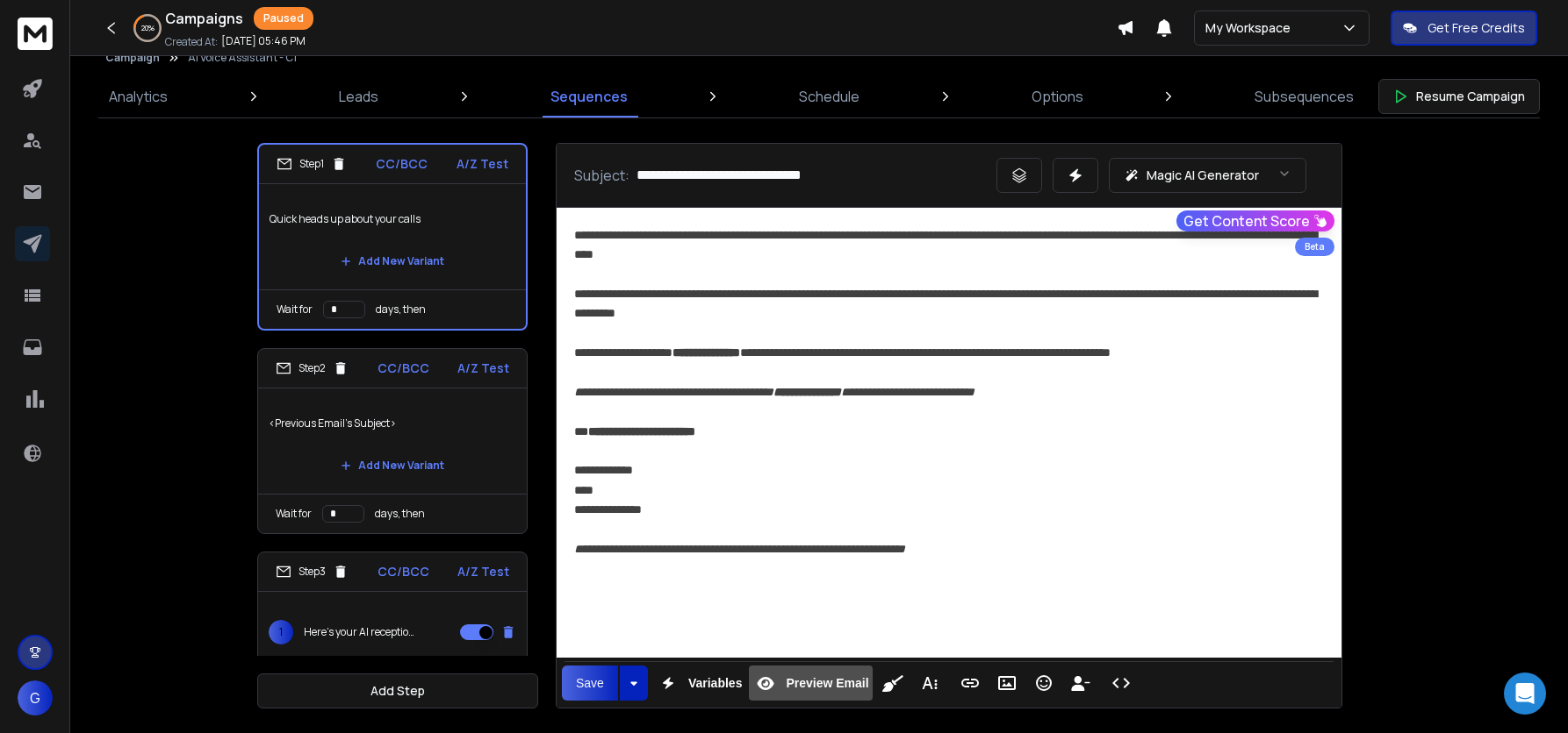
click at [828, 688] on span "Preview Email" at bounding box center [827, 684] width 90 height 15
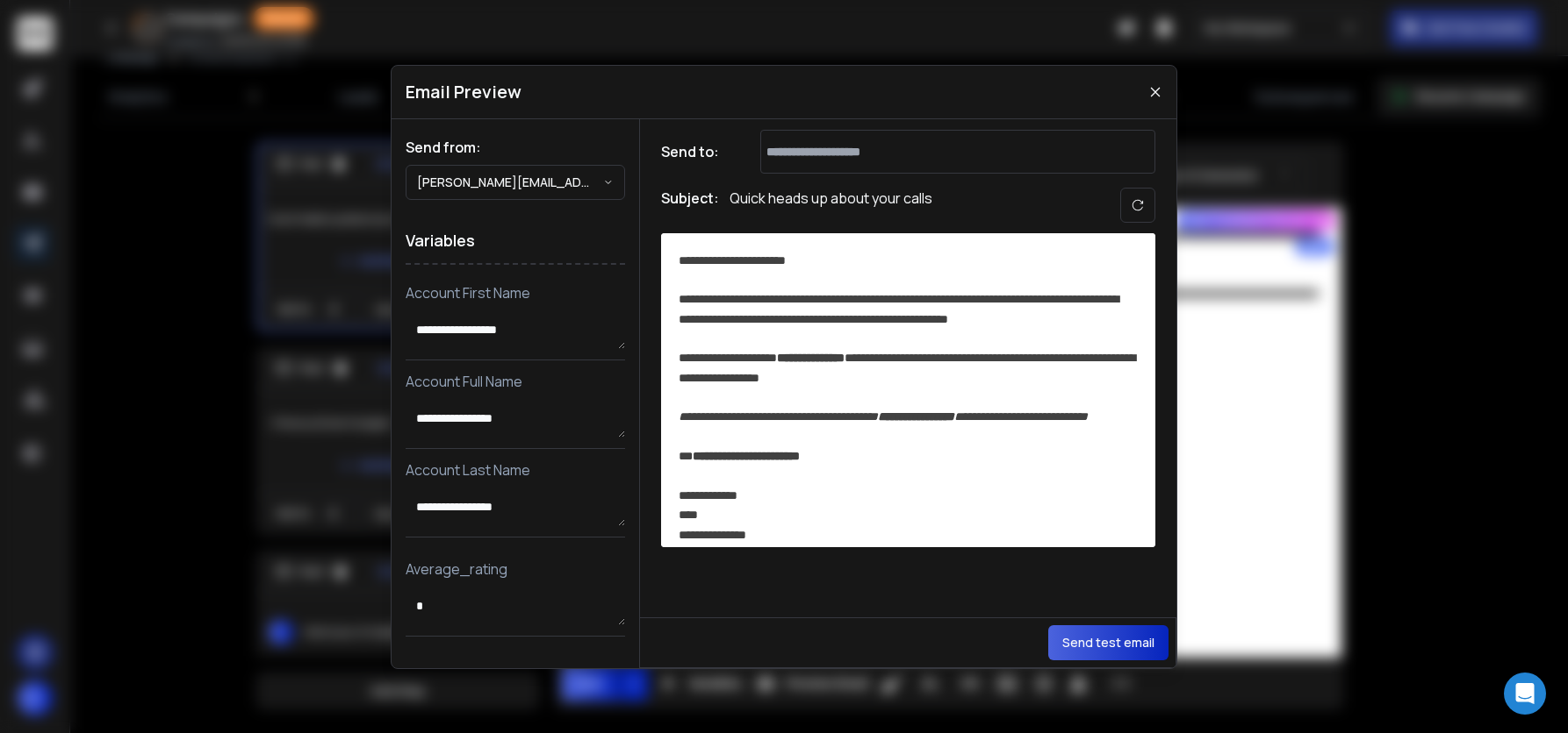
click at [882, 154] on input at bounding box center [957, 152] width 383 height 32
type input "**********"
click at [1092, 638] on button "Send test email" at bounding box center [1108, 642] width 120 height 35
